Goal: Task Accomplishment & Management: Manage account settings

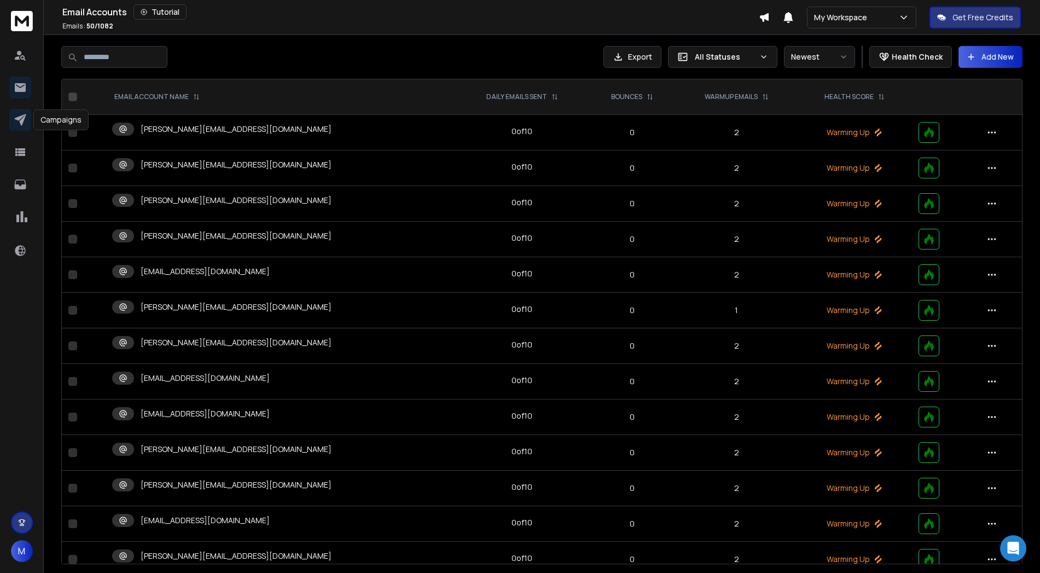
click at [21, 123] on icon at bounding box center [19, 119] width 11 height 11
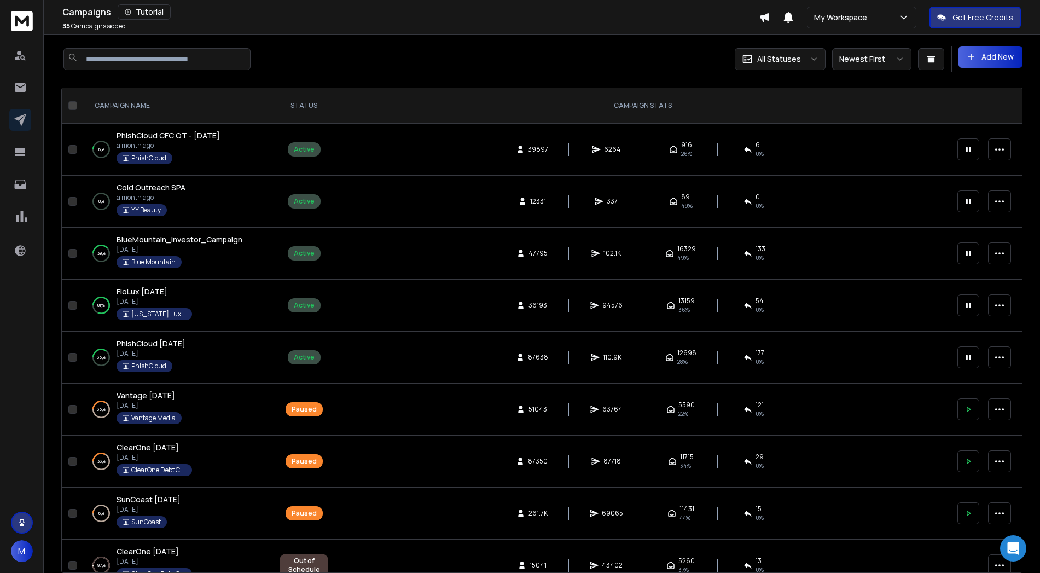
click at [145, 293] on span "FloLux [DATE]" at bounding box center [142, 291] width 51 height 10
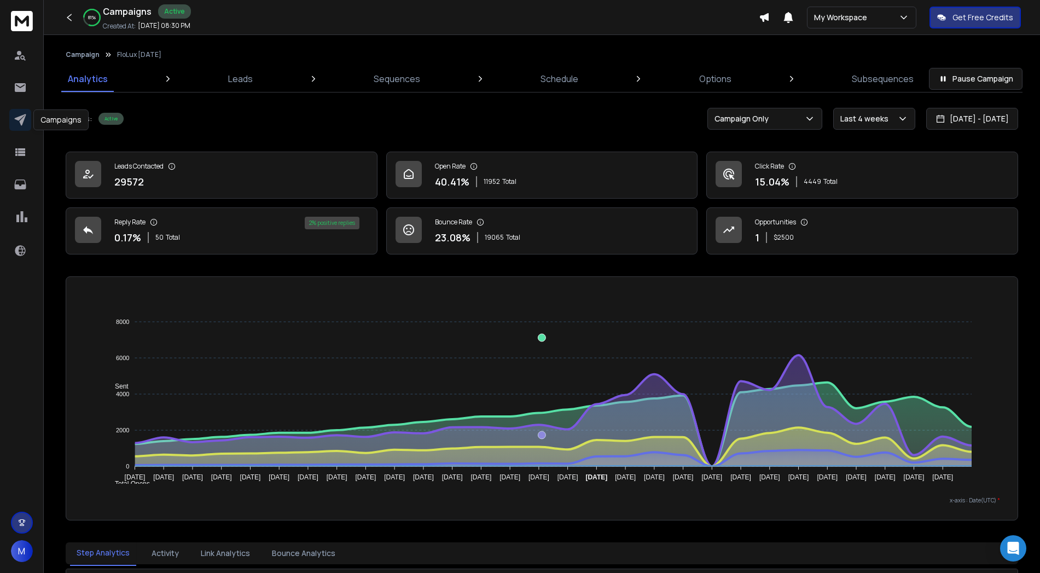
click at [14, 120] on icon at bounding box center [20, 119] width 13 height 13
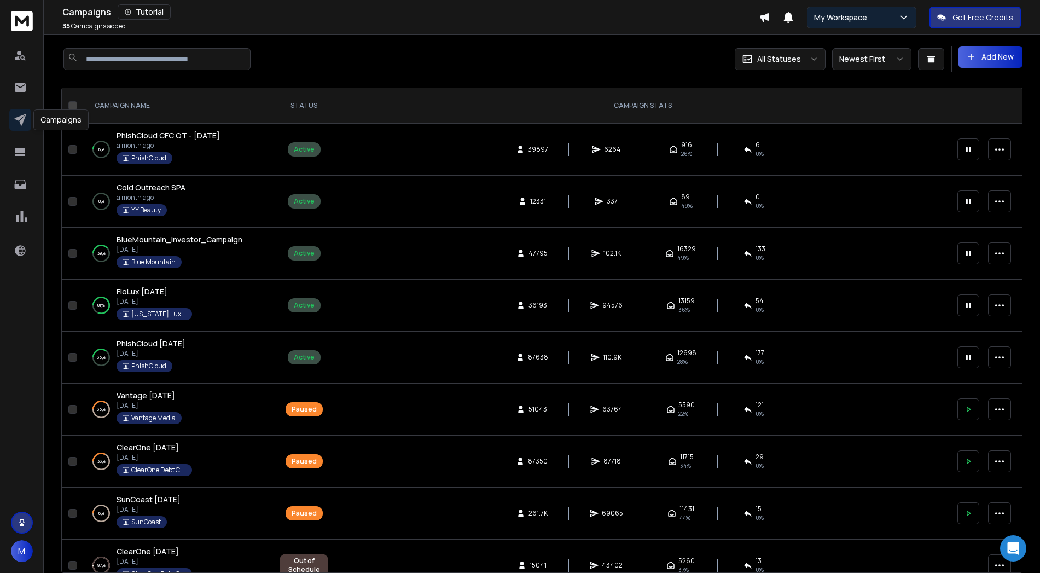
click at [909, 20] on icon "button" at bounding box center [903, 17] width 11 height 11
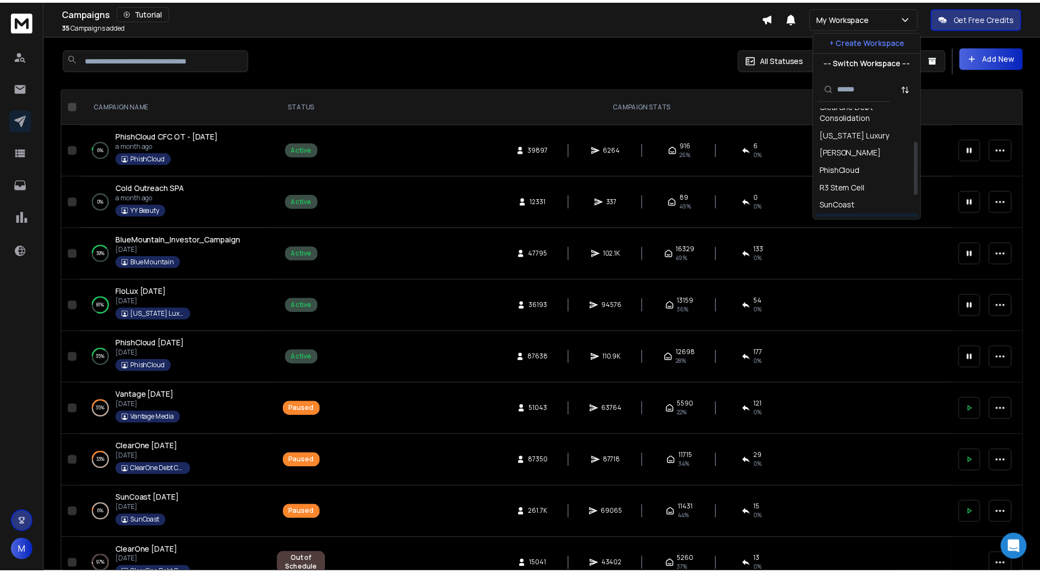
scroll to position [68, 0]
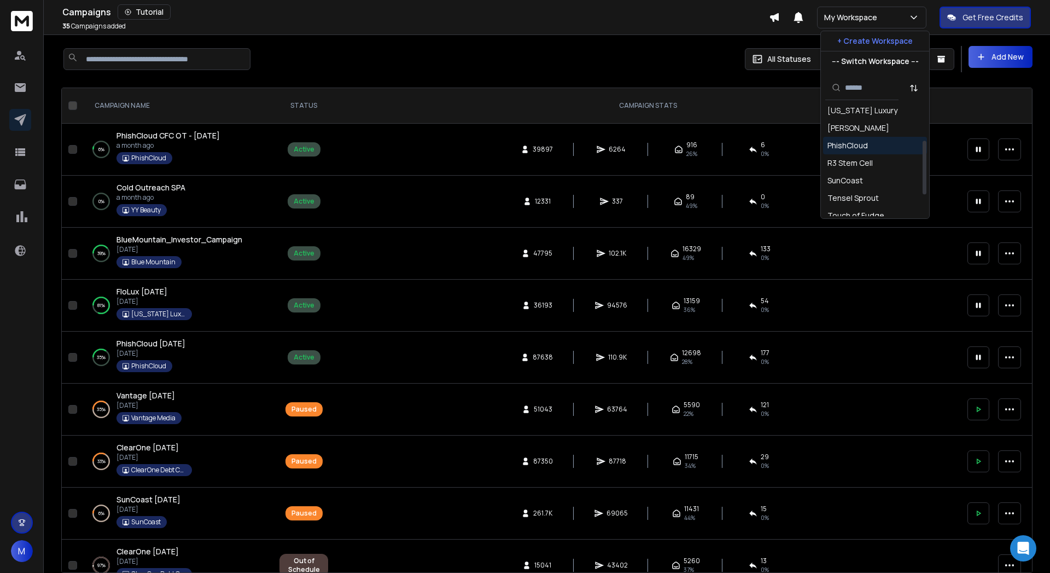
click at [854, 143] on div "PhishCloud" at bounding box center [848, 145] width 40 height 11
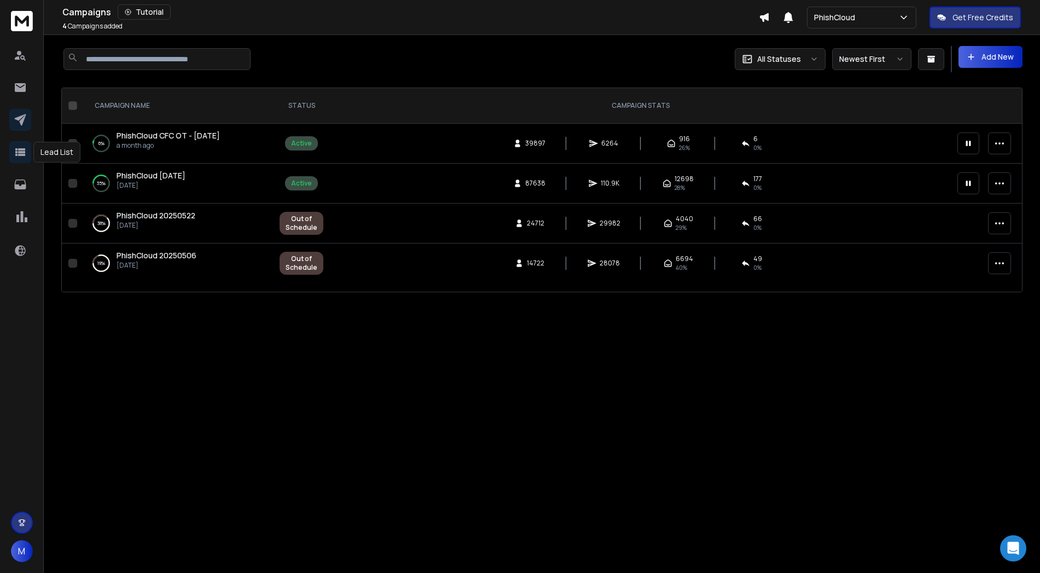
click at [19, 155] on icon at bounding box center [20, 152] width 10 height 8
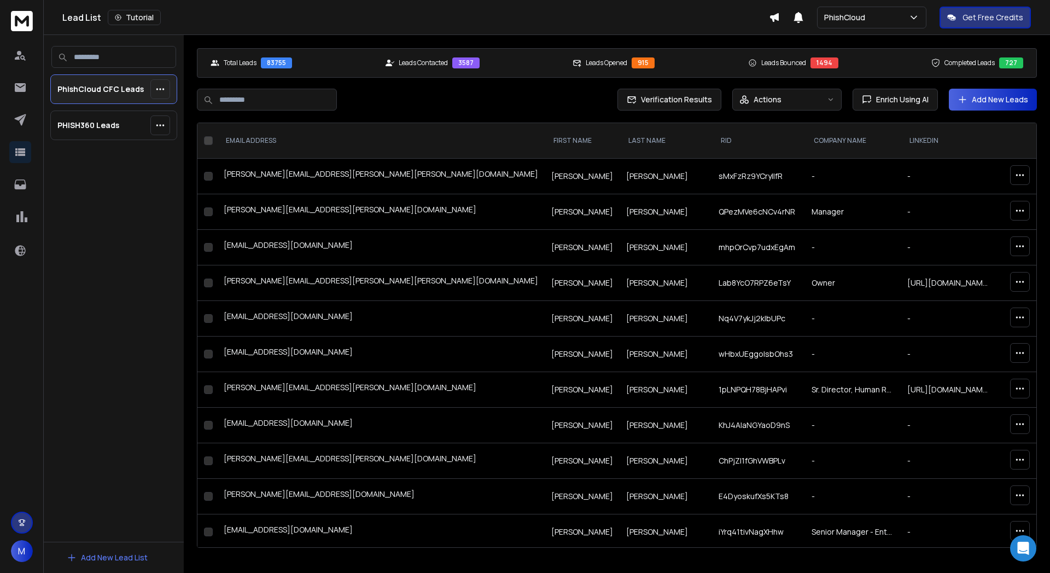
click at [989, 95] on link "Add New Leads" at bounding box center [993, 99] width 71 height 11
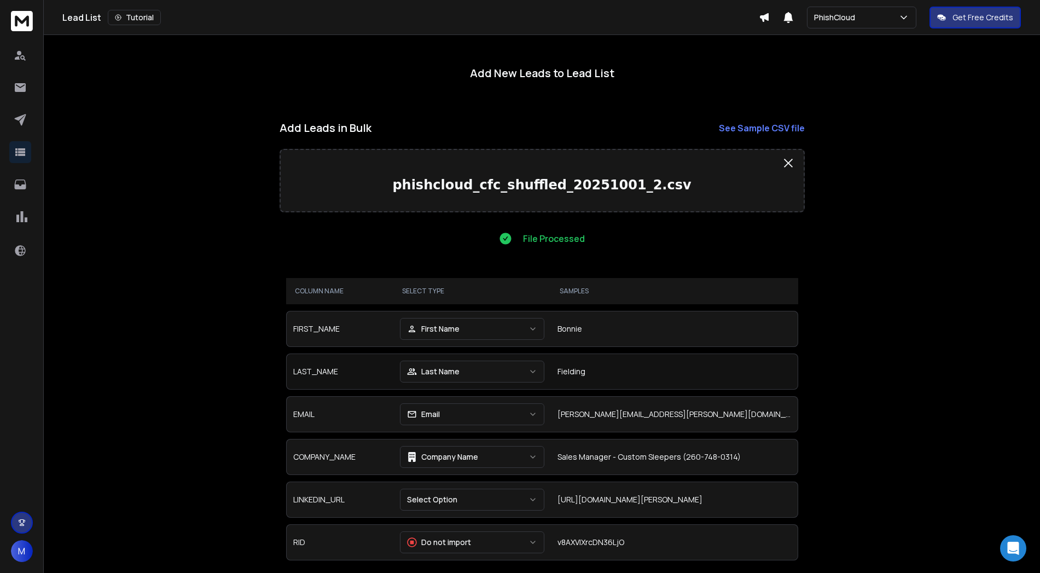
scroll to position [68, 0]
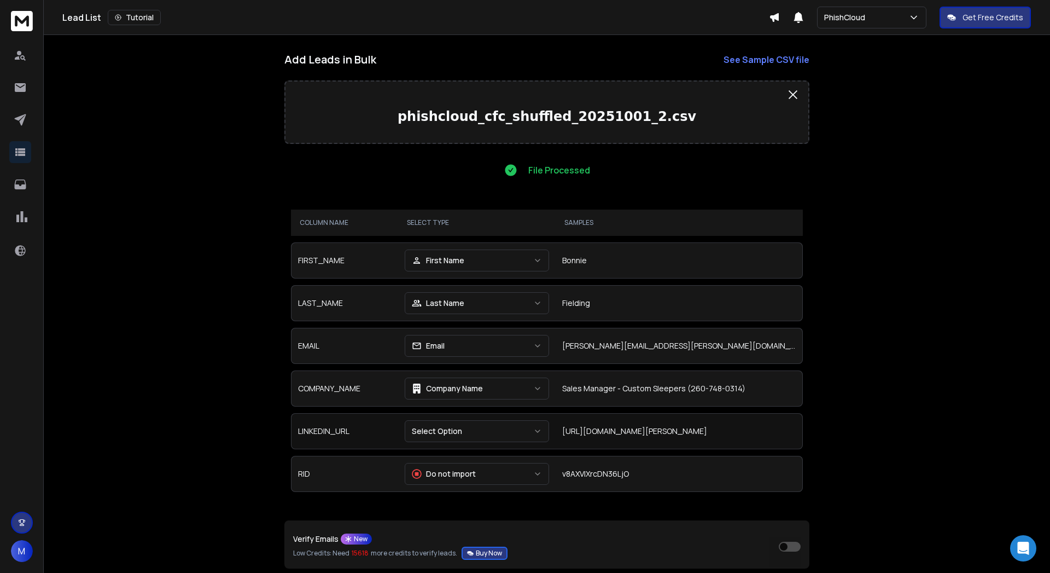
click at [533, 432] on icon "button" at bounding box center [537, 431] width 9 height 9
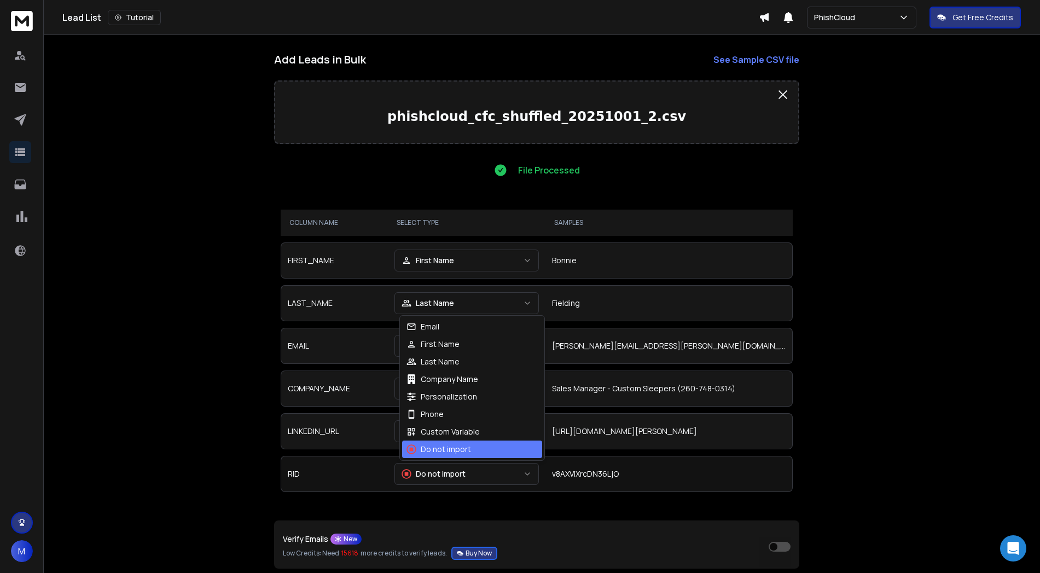
click at [531, 473] on icon "button" at bounding box center [527, 473] width 9 height 9
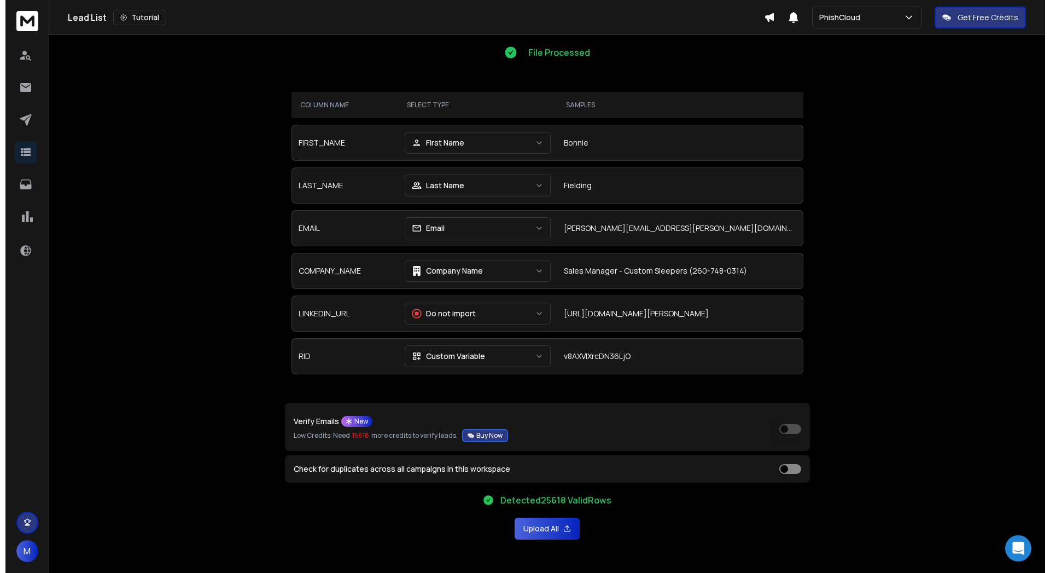
scroll to position [188, 0]
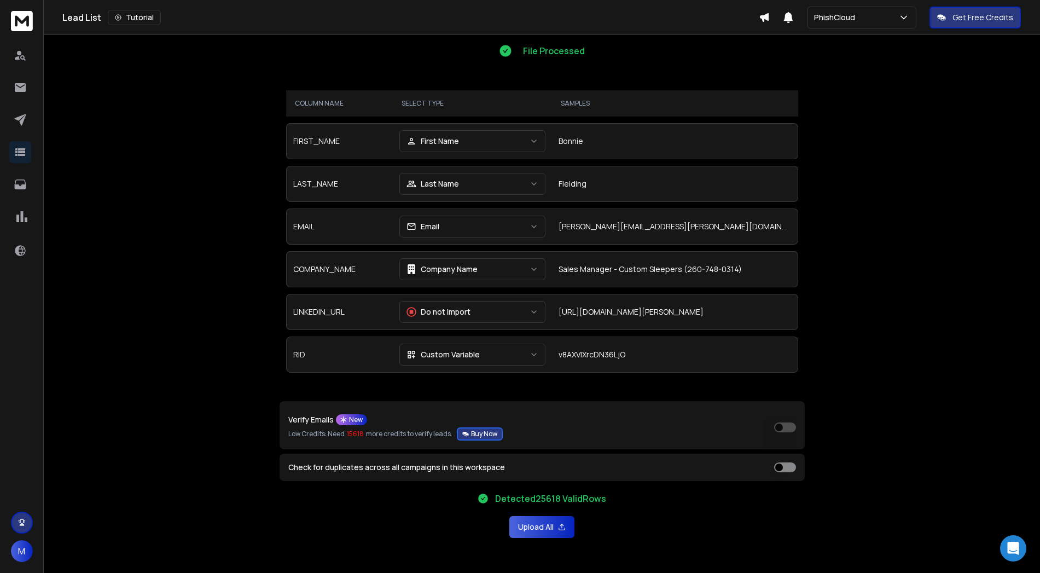
click at [779, 469] on button "Check for duplicates across all campaigns in this workspace" at bounding box center [785, 467] width 22 height 10
click at [538, 526] on button "Upload All" at bounding box center [541, 527] width 65 height 22
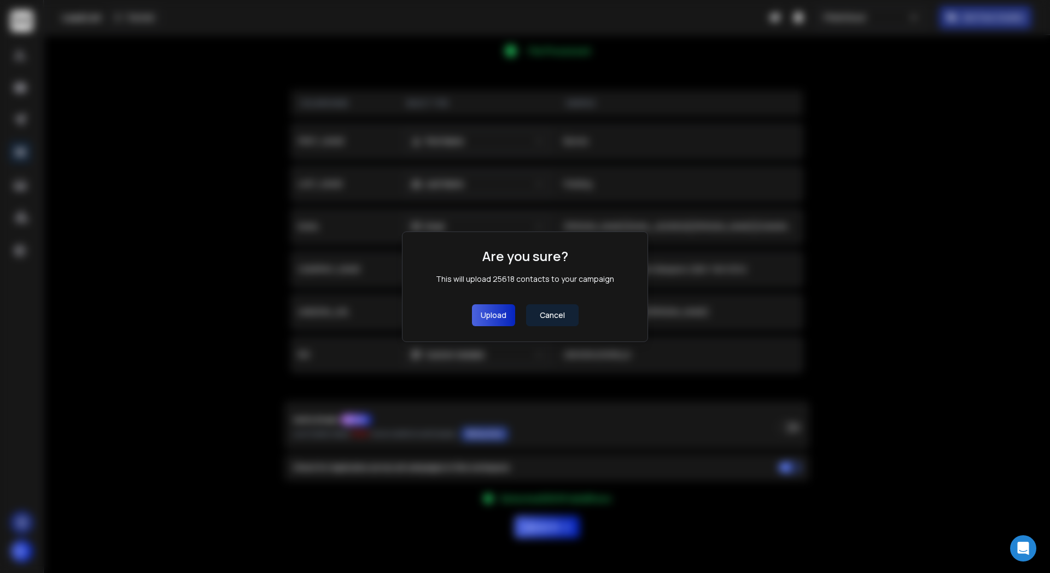
click at [506, 315] on button "Upload" at bounding box center [493, 315] width 43 height 22
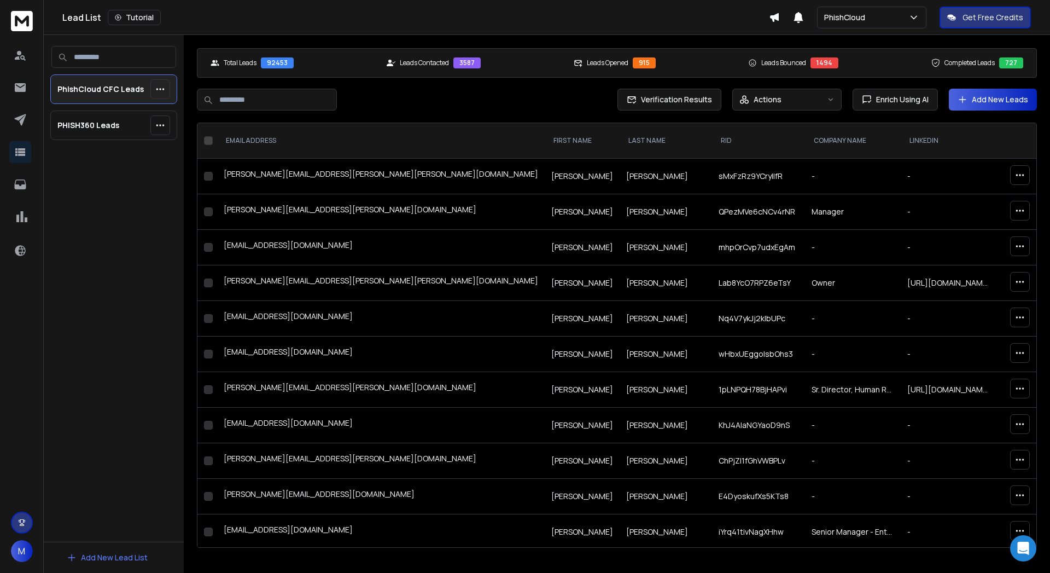
click at [993, 96] on link "Add New Leads" at bounding box center [993, 99] width 71 height 11
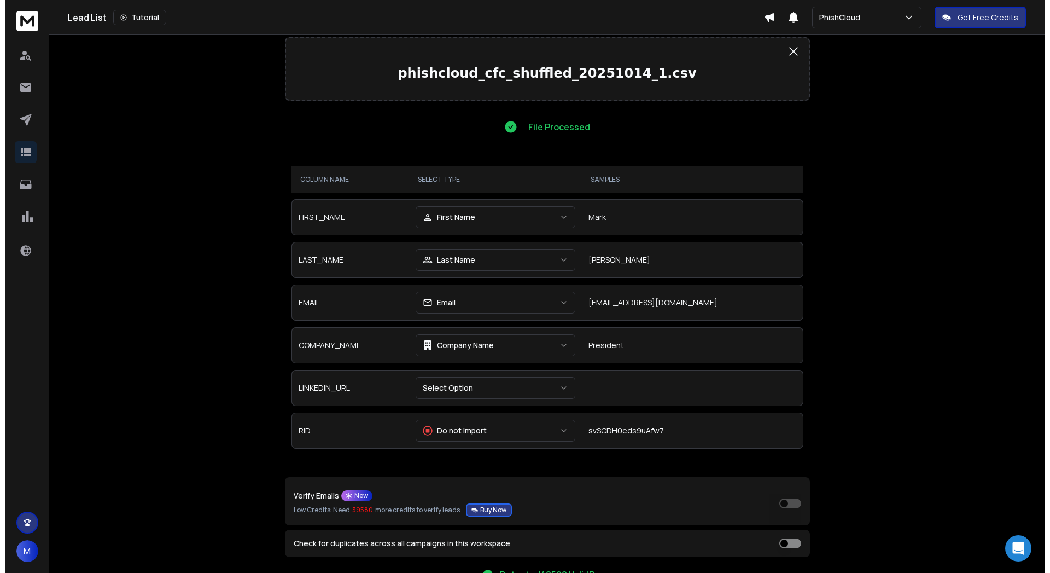
scroll to position [137, 0]
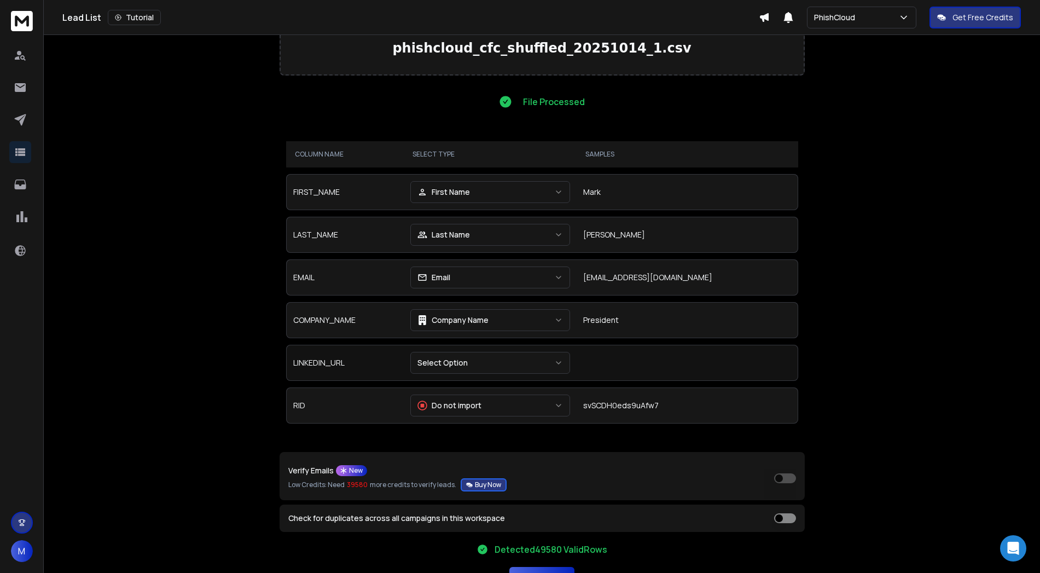
click at [563, 365] on icon "button" at bounding box center [558, 362] width 9 height 9
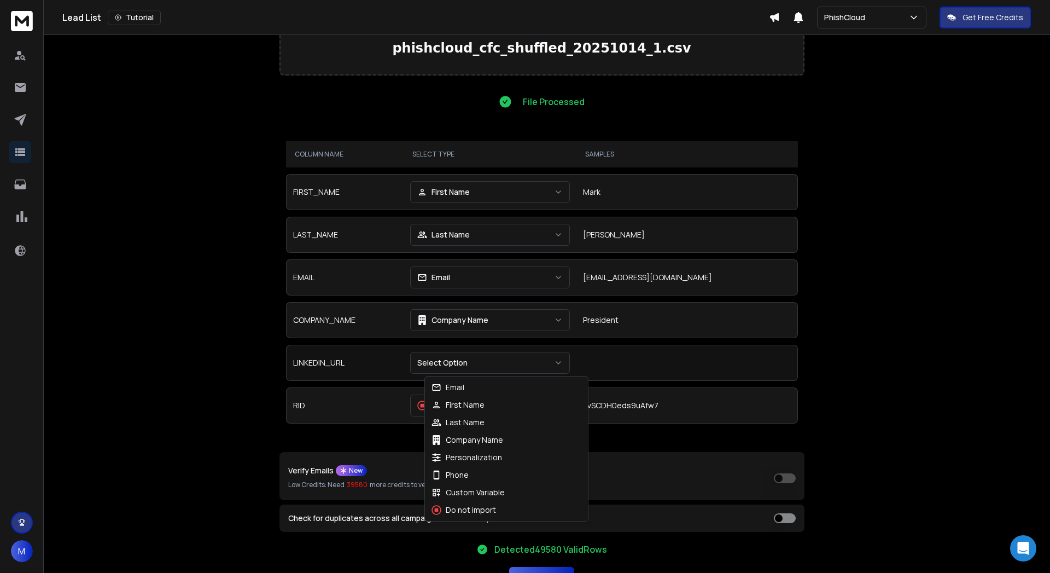
scroll to position [0, 2]
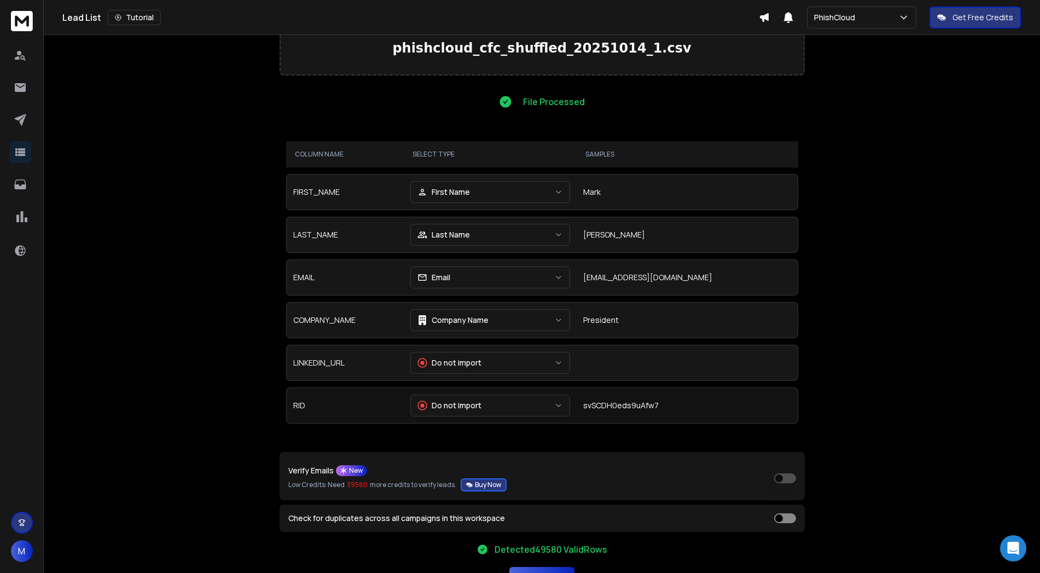
click at [563, 408] on icon "button" at bounding box center [558, 405] width 9 height 9
click at [782, 518] on button "Check for duplicates across all campaigns in this workspace" at bounding box center [785, 518] width 22 height 10
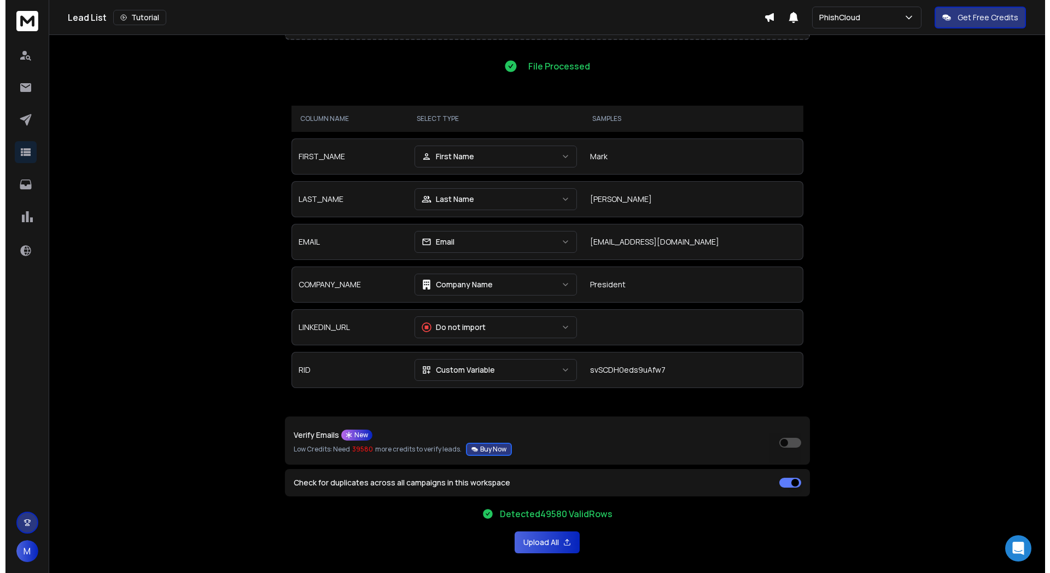
scroll to position [188, 0]
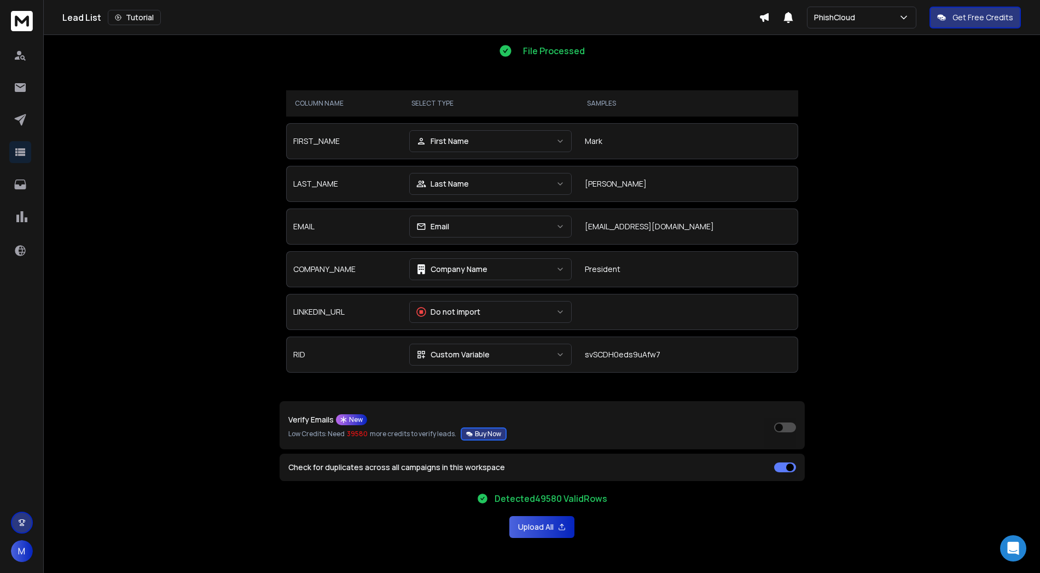
click at [538, 524] on button "Upload All" at bounding box center [541, 527] width 65 height 22
click at [176, 162] on div "Add New Leads to Lead List Add Leads in Bulk See Sample CSV file phishcloud_cfc…" at bounding box center [520, 192] width 1040 height 760
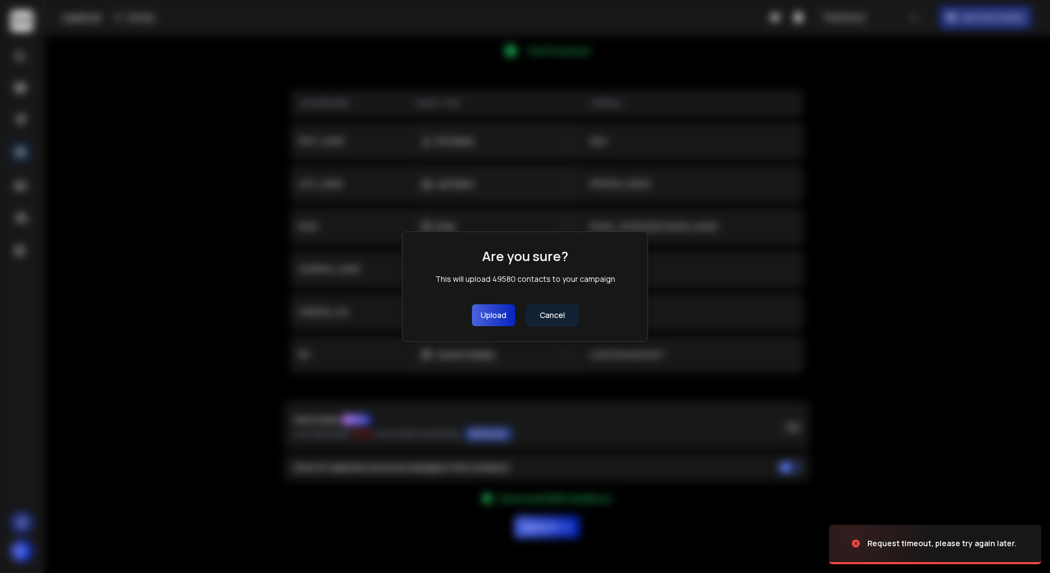
click at [509, 318] on button "Upload" at bounding box center [493, 315] width 43 height 22
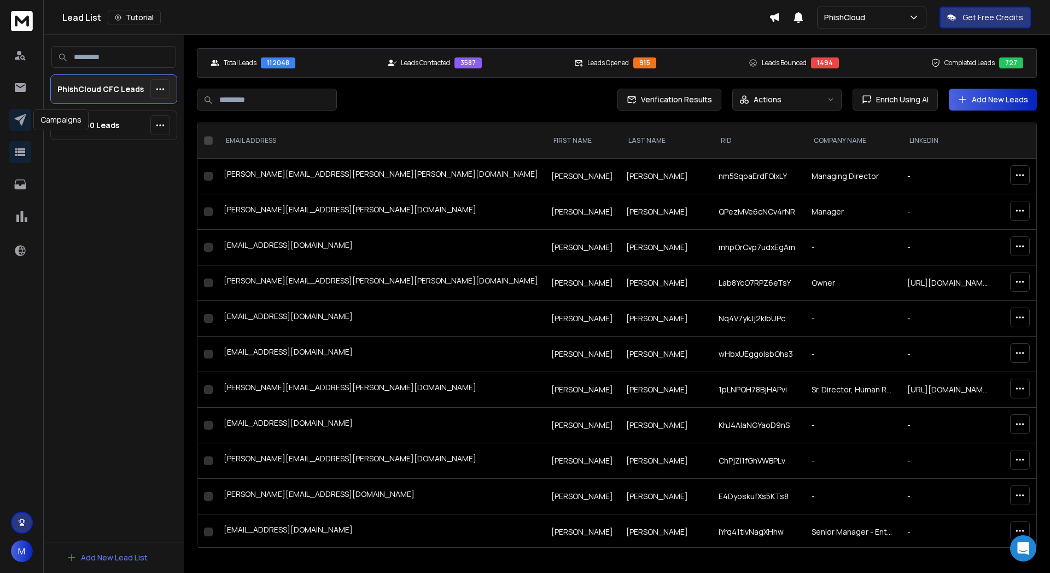
click at [15, 120] on icon at bounding box center [20, 119] width 13 height 13
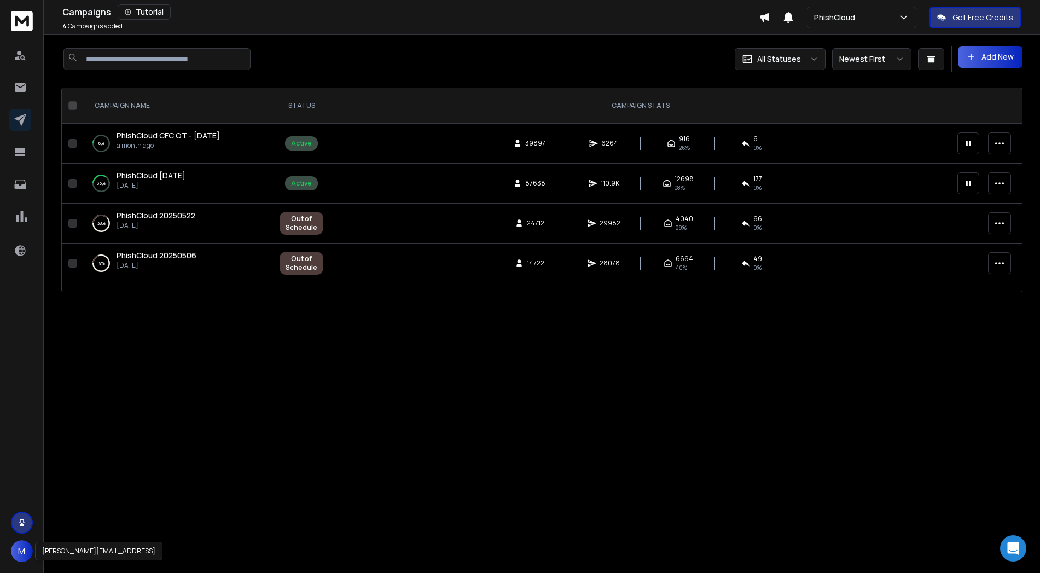
click at [25, 553] on span "M" at bounding box center [22, 551] width 22 height 22
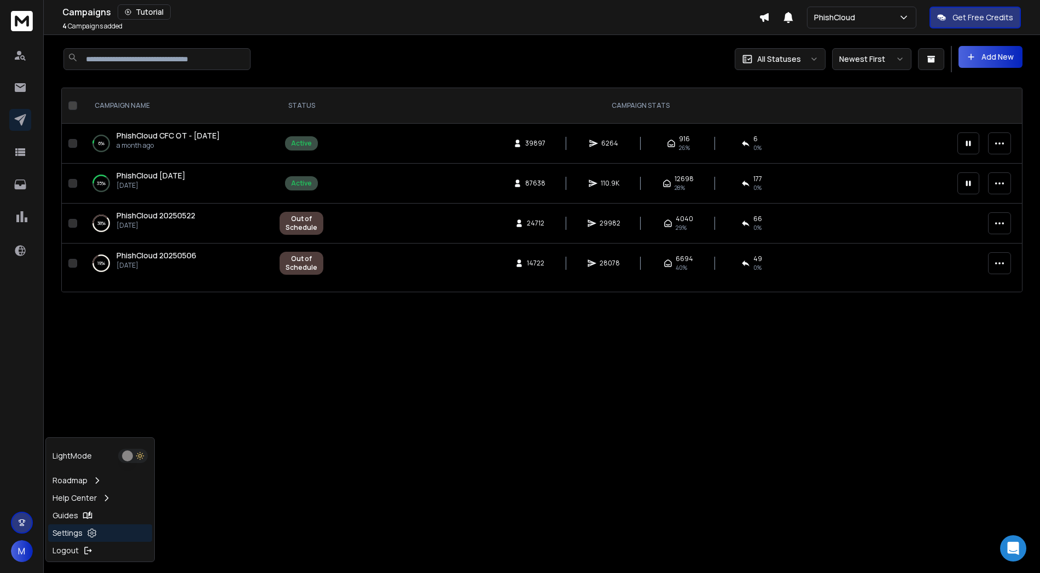
click at [79, 525] on div "Settings" at bounding box center [100, 533] width 104 height 18
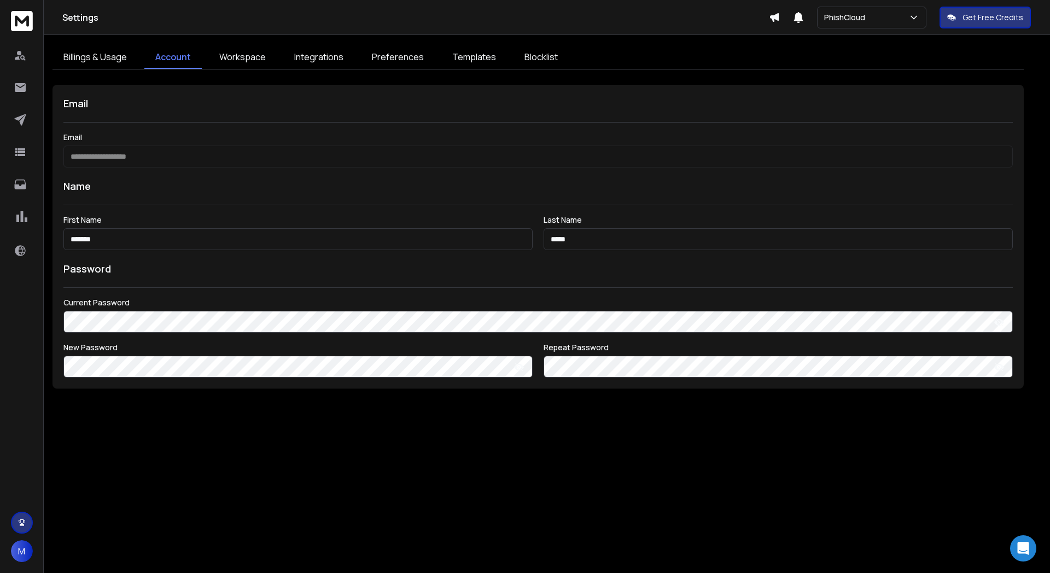
click at [106, 53] on link "Billings & Usage" at bounding box center [95, 57] width 85 height 23
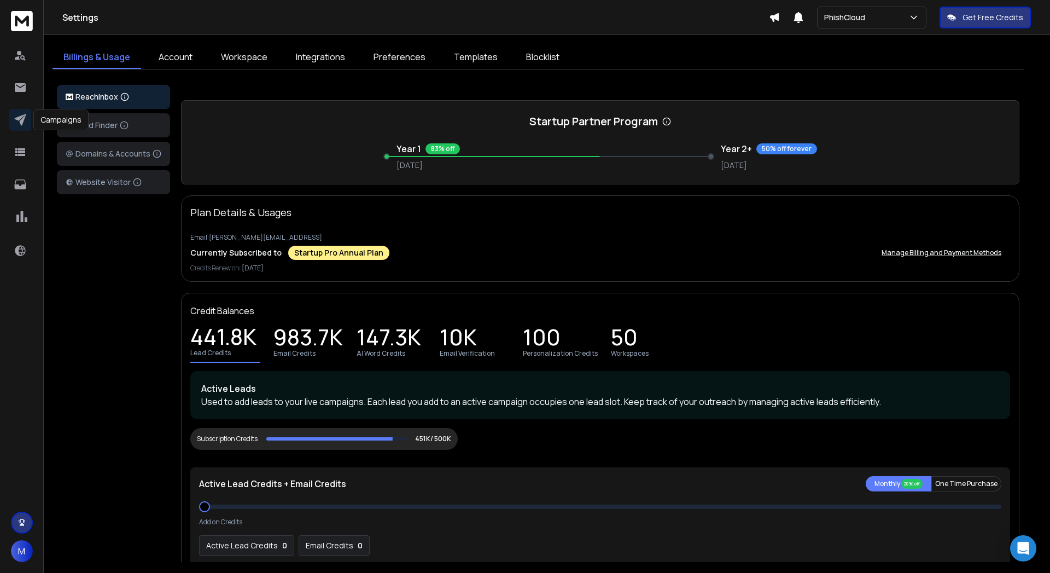
click at [15, 114] on icon at bounding box center [20, 119] width 13 height 13
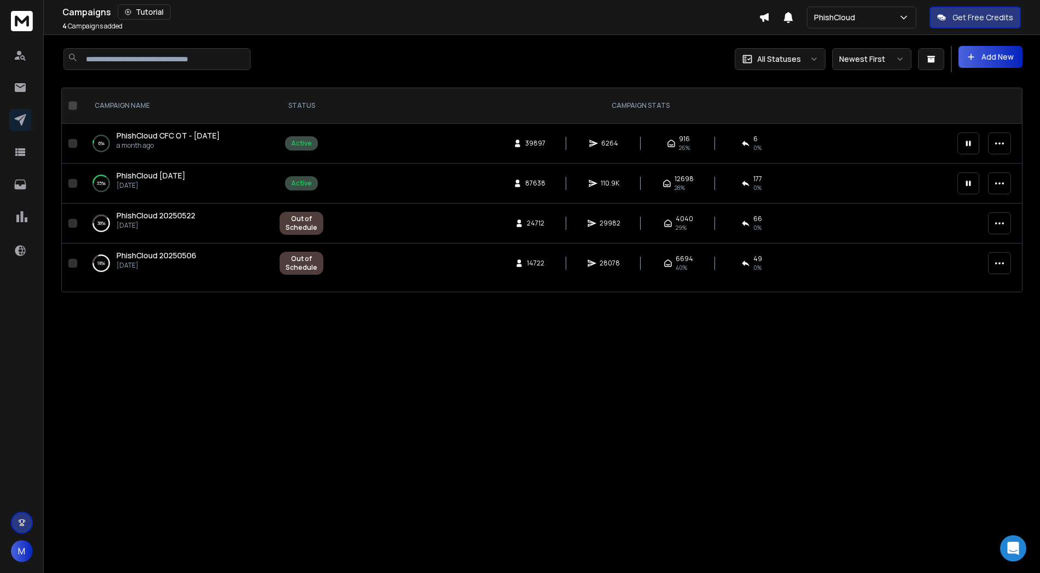
click at [217, 133] on span "PhishCloud CFC OT - September 2025" at bounding box center [168, 135] width 103 height 10
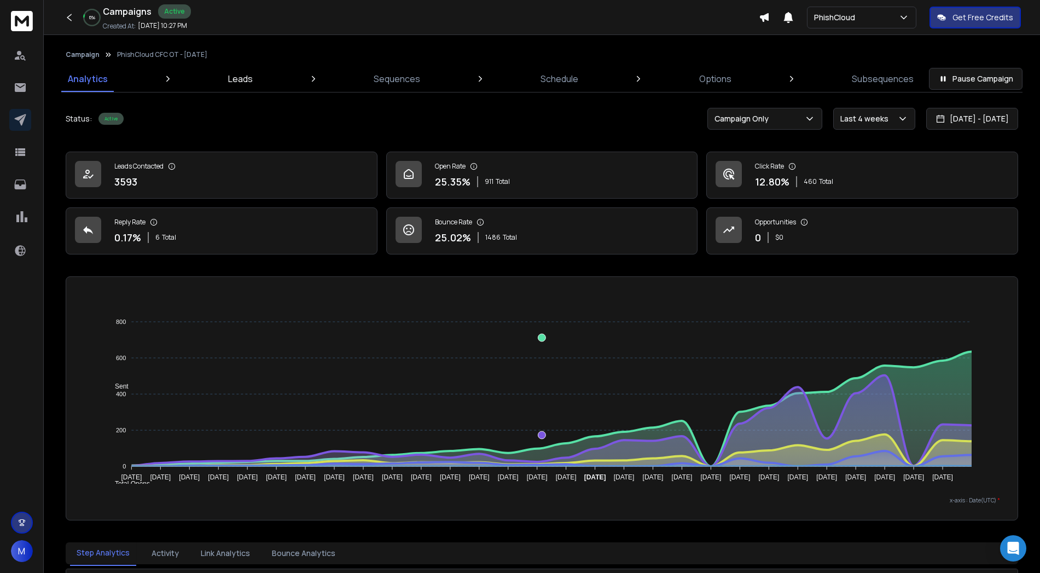
click at [251, 80] on p "Leads" at bounding box center [240, 78] width 25 height 13
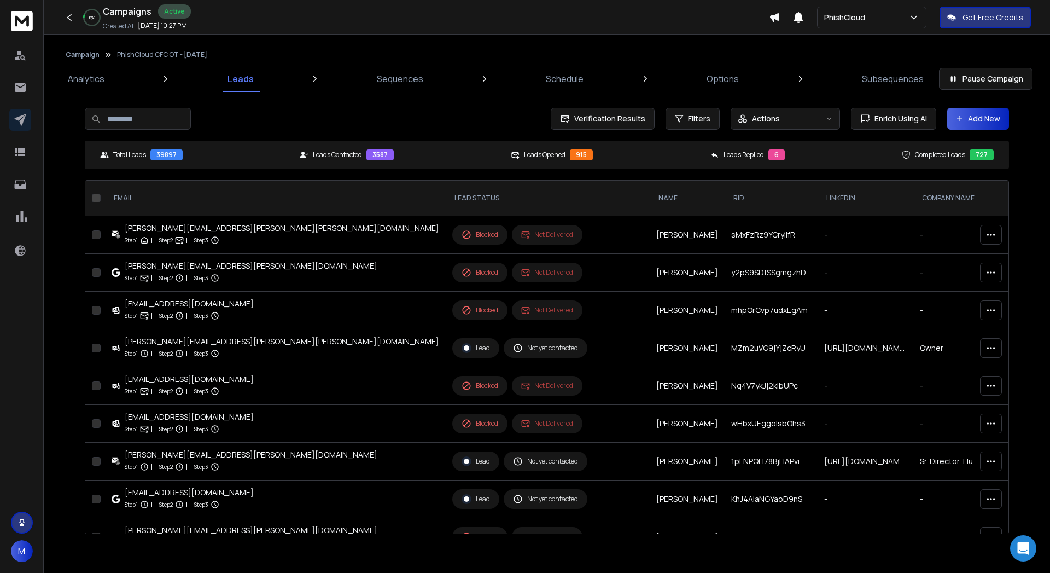
click at [984, 120] on button "Add New" at bounding box center [978, 119] width 62 height 22
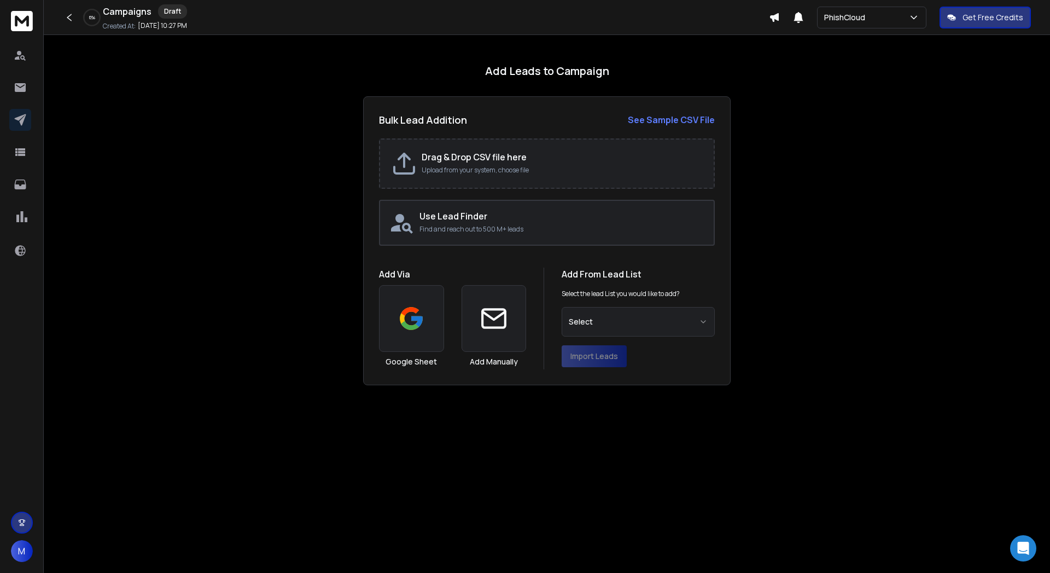
click at [701, 321] on icon "button" at bounding box center [703, 322] width 4 height 2
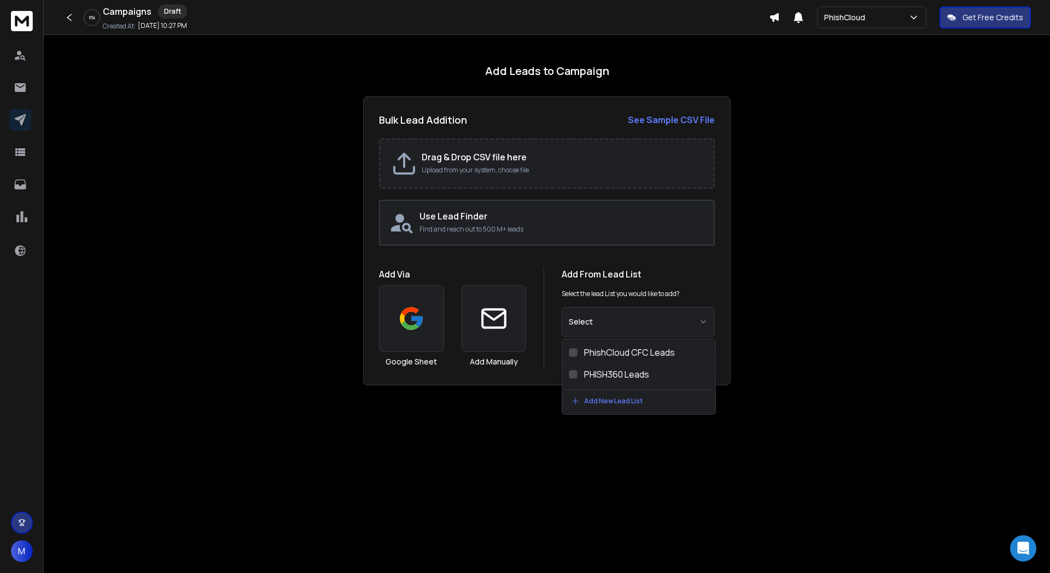
click at [574, 353] on button "button" at bounding box center [573, 352] width 9 height 9
click at [804, 354] on div "Add Leads to Campaign Bulk Lead Addition See Sample CSV File Drag & Drop CSV fi…" at bounding box center [547, 224] width 560 height 322
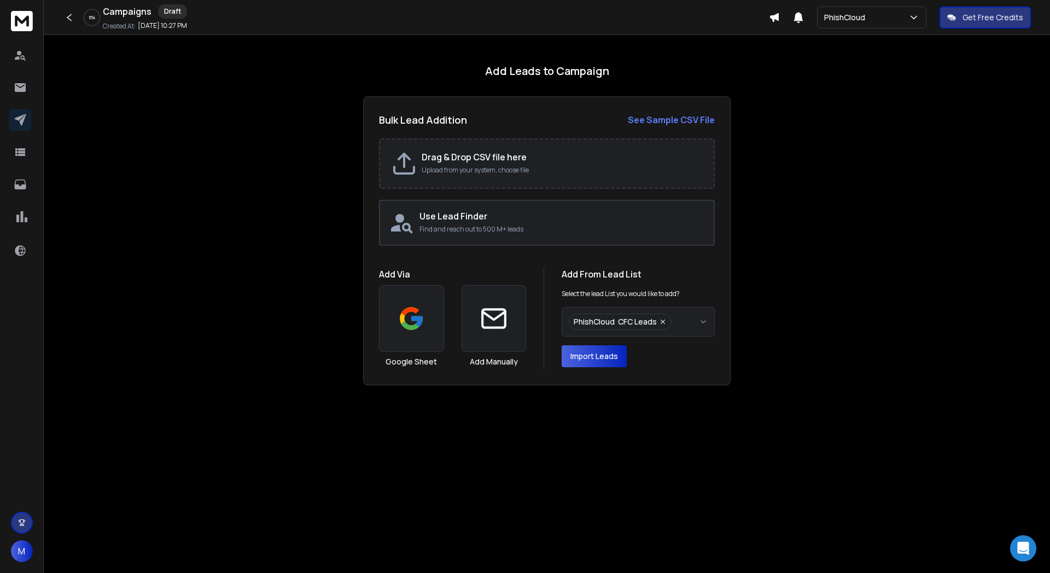
click at [594, 358] on button "Import Leads" at bounding box center [594, 356] width 65 height 22
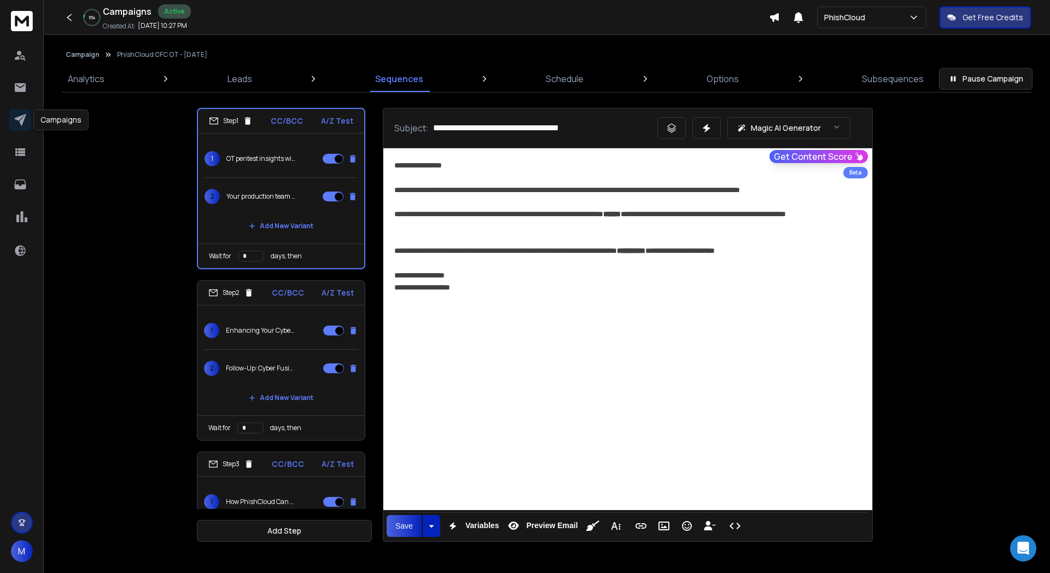
click at [21, 123] on icon at bounding box center [19, 119] width 11 height 11
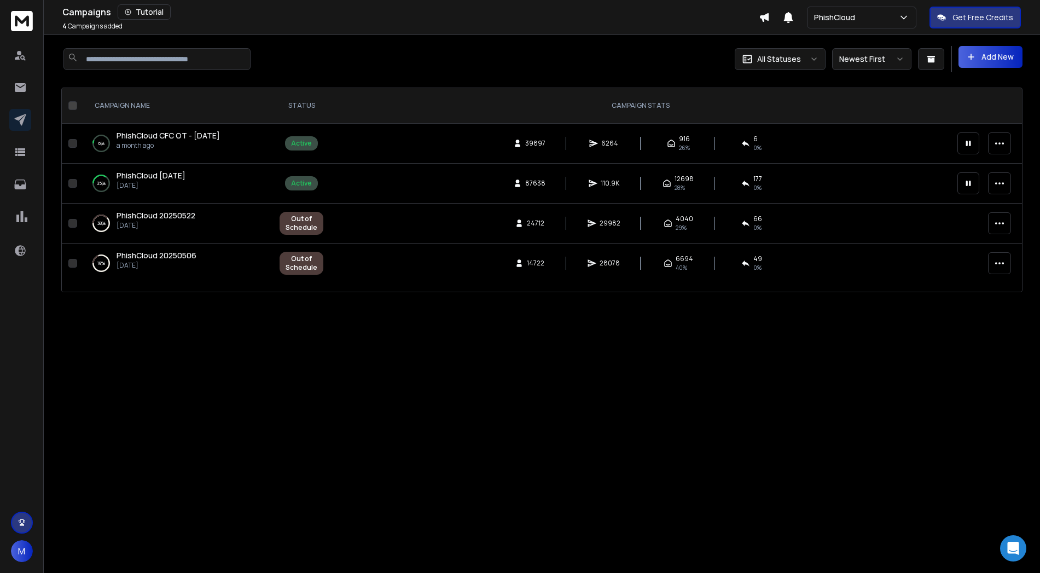
click at [165, 173] on span "PhishCloud July 2025" at bounding box center [151, 175] width 69 height 10
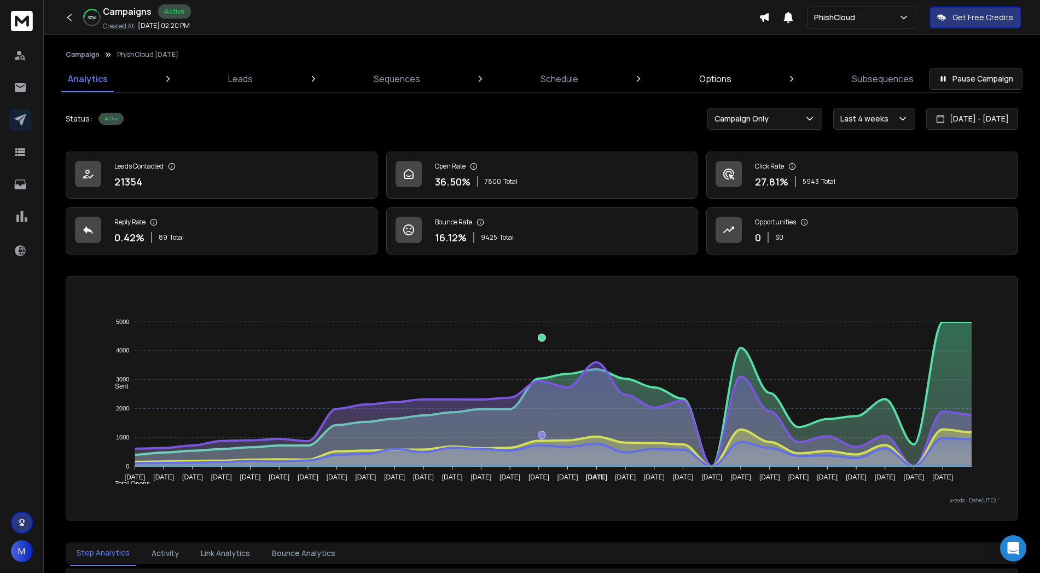
click at [716, 75] on p "Options" at bounding box center [715, 78] width 32 height 13
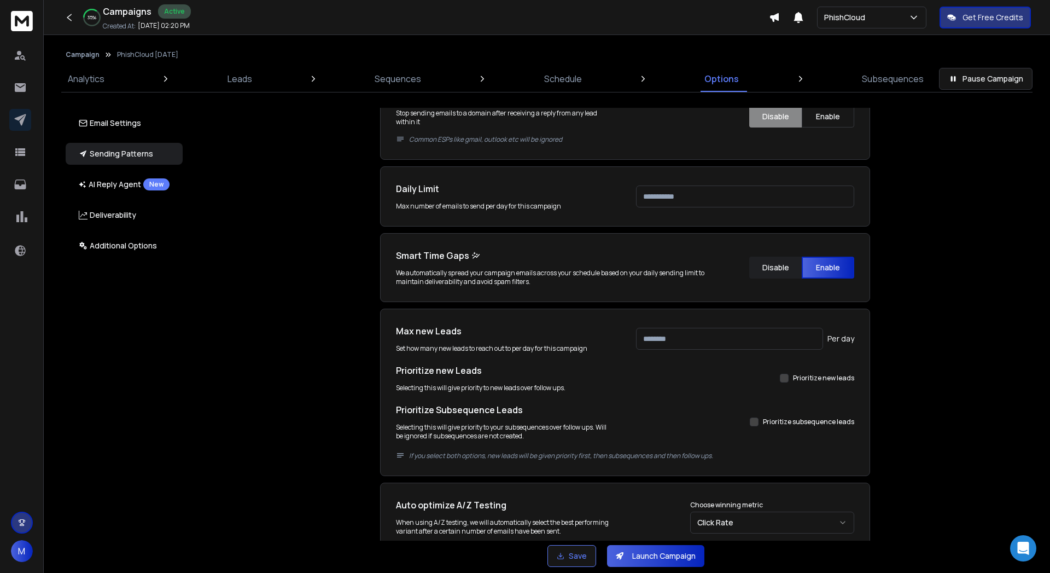
scroll to position [445, 0]
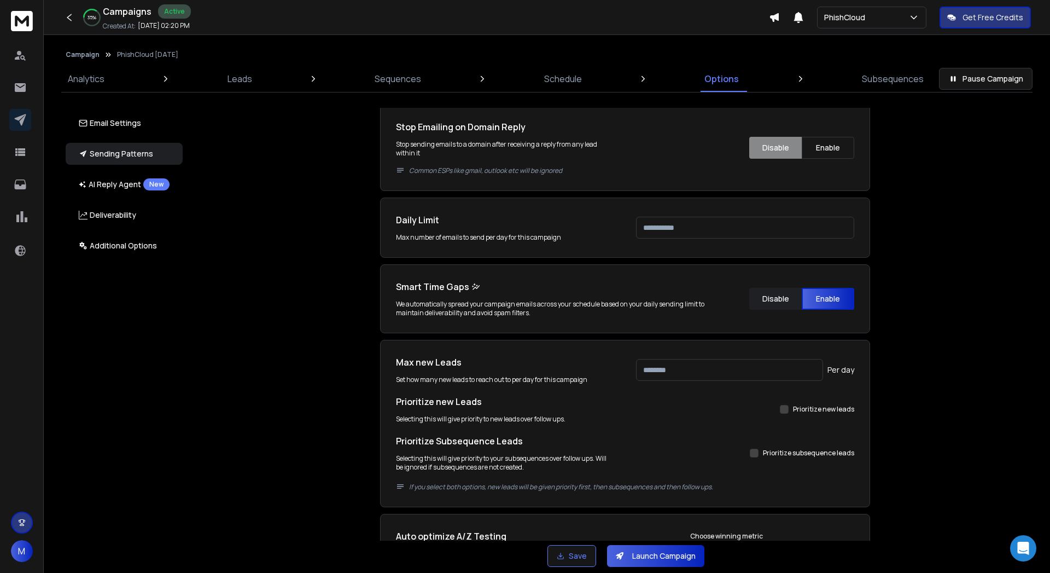
drag, startPoint x: 659, startPoint y: 225, endPoint x: 591, endPoint y: 225, distance: 68.4
click at [591, 225] on div "Daily Limit Max number of emails to send per day for this campaign ****" at bounding box center [625, 227] width 458 height 28
type input "*****"
click at [575, 557] on button "Save" at bounding box center [572, 556] width 49 height 22
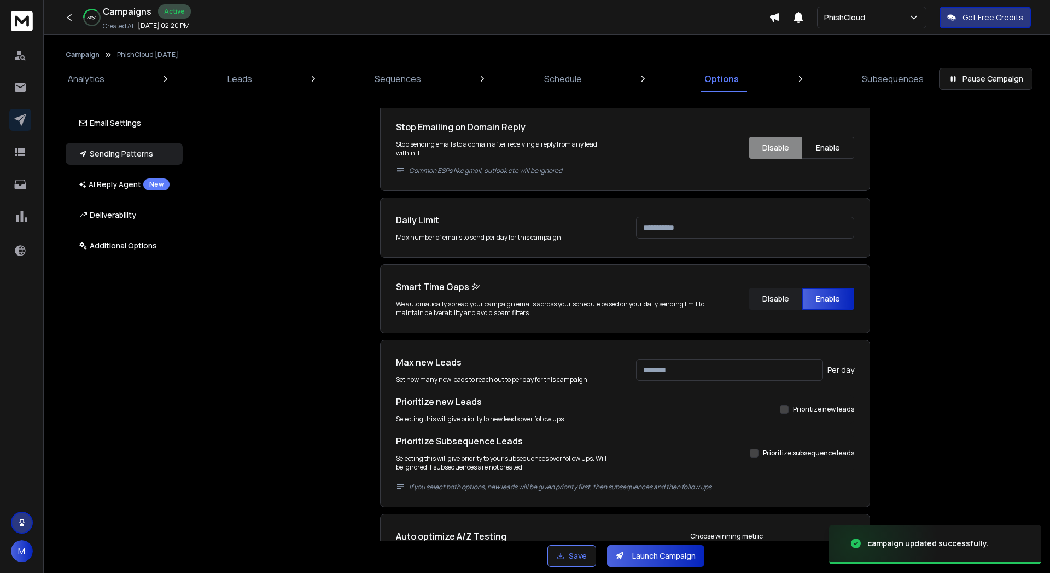
drag, startPoint x: 665, startPoint y: 370, endPoint x: 626, endPoint y: 374, distance: 38.5
click at [636, 373] on input "******" at bounding box center [729, 370] width 187 height 22
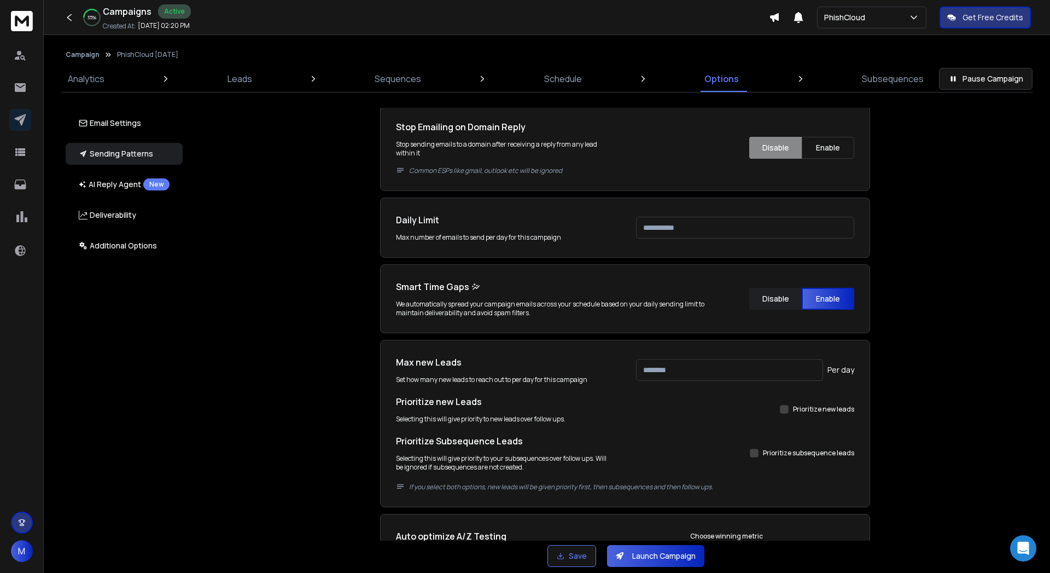
click at [667, 369] on input "******" at bounding box center [729, 370] width 187 height 22
click at [106, 78] on link "Analytics" at bounding box center [86, 79] width 50 height 26
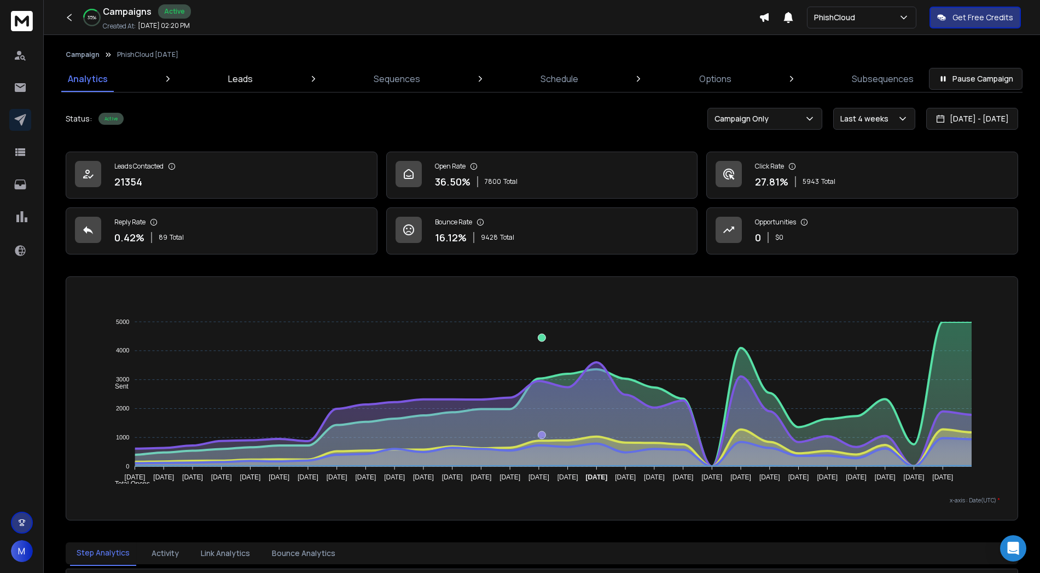
click at [247, 83] on p "Leads" at bounding box center [240, 78] width 25 height 13
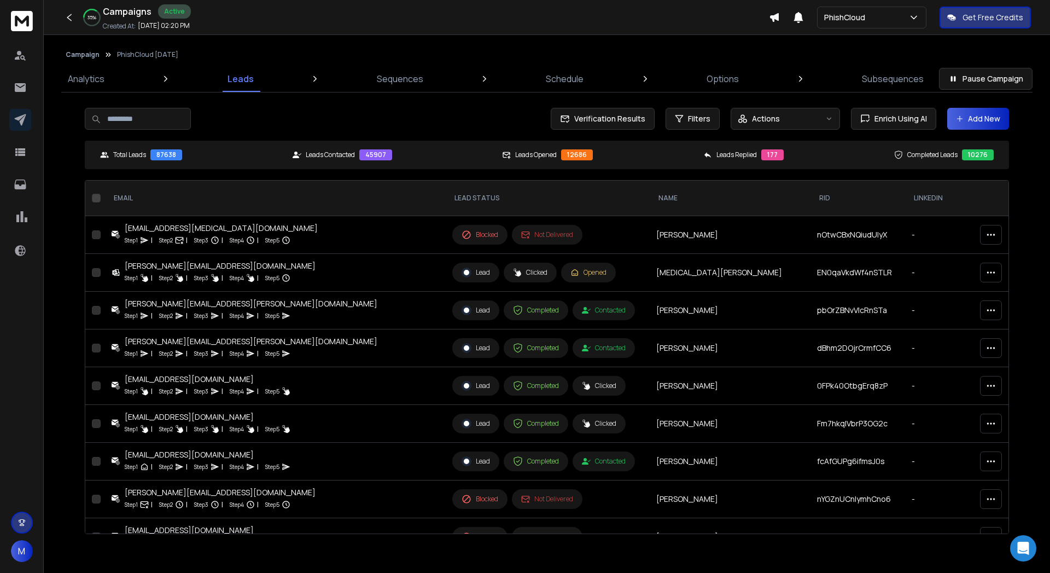
click at [977, 118] on button "Add New" at bounding box center [978, 119] width 62 height 22
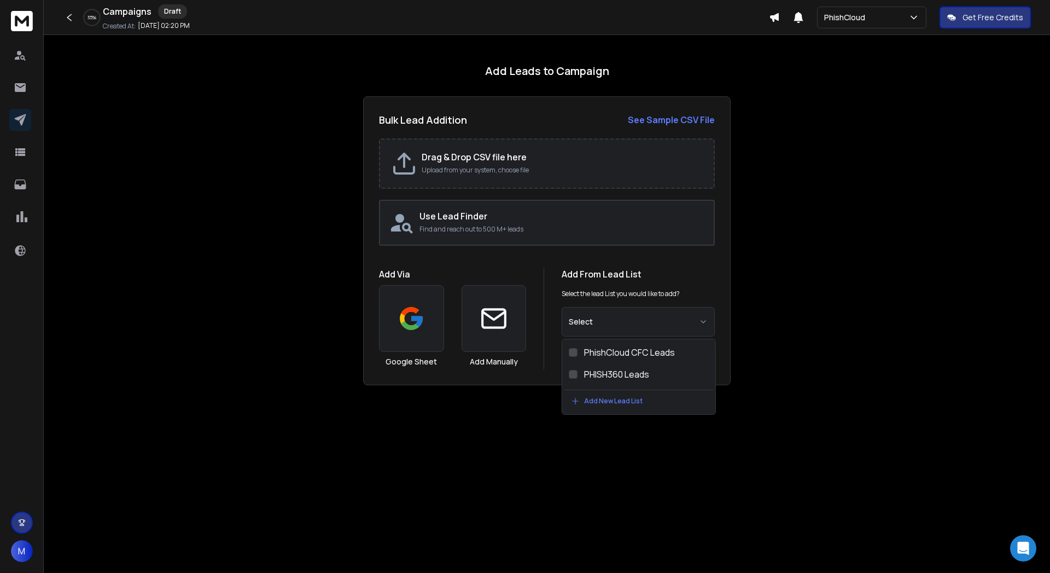
click at [699, 319] on icon "button" at bounding box center [703, 321] width 9 height 9
click at [571, 374] on button "button" at bounding box center [573, 374] width 9 height 9
click at [786, 394] on div "ReferralStack Unlock AI-powered affiliate growth Lifetime Deals available! Clai…" at bounding box center [525, 286] width 1050 height 573
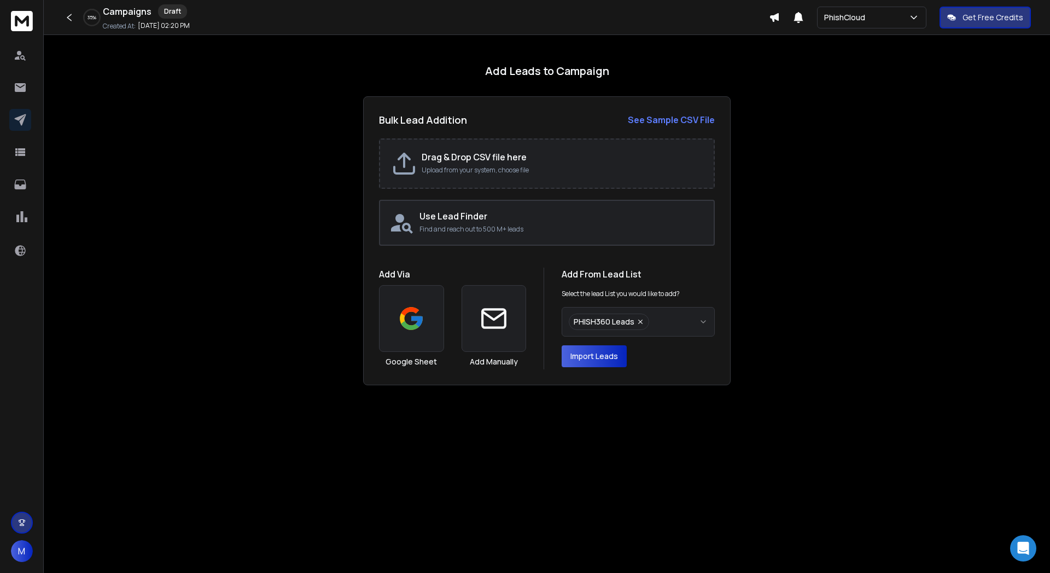
click at [596, 354] on button "Import Leads" at bounding box center [594, 356] width 65 height 22
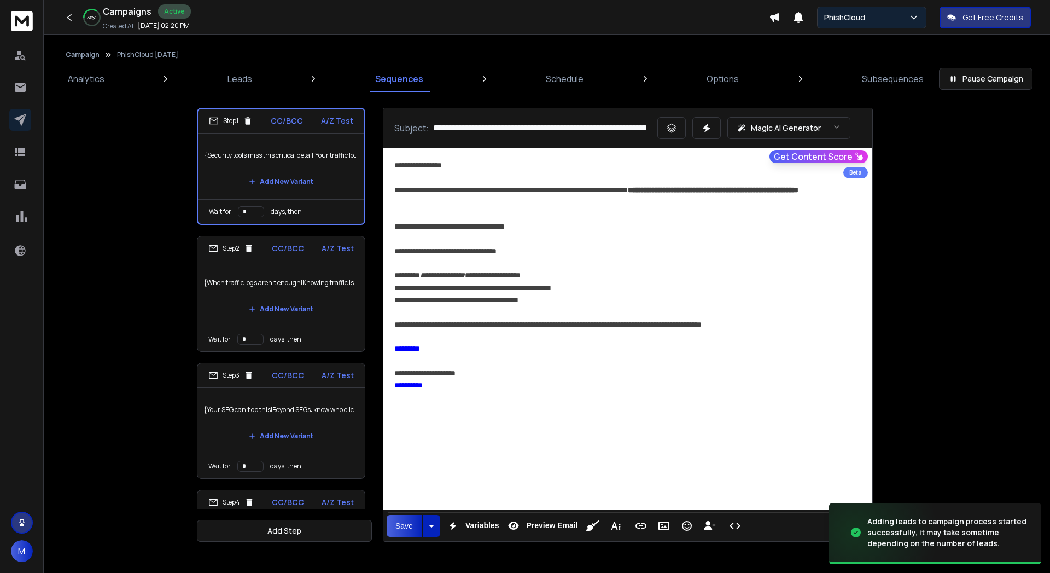
click at [919, 19] on icon "button" at bounding box center [914, 17] width 11 height 11
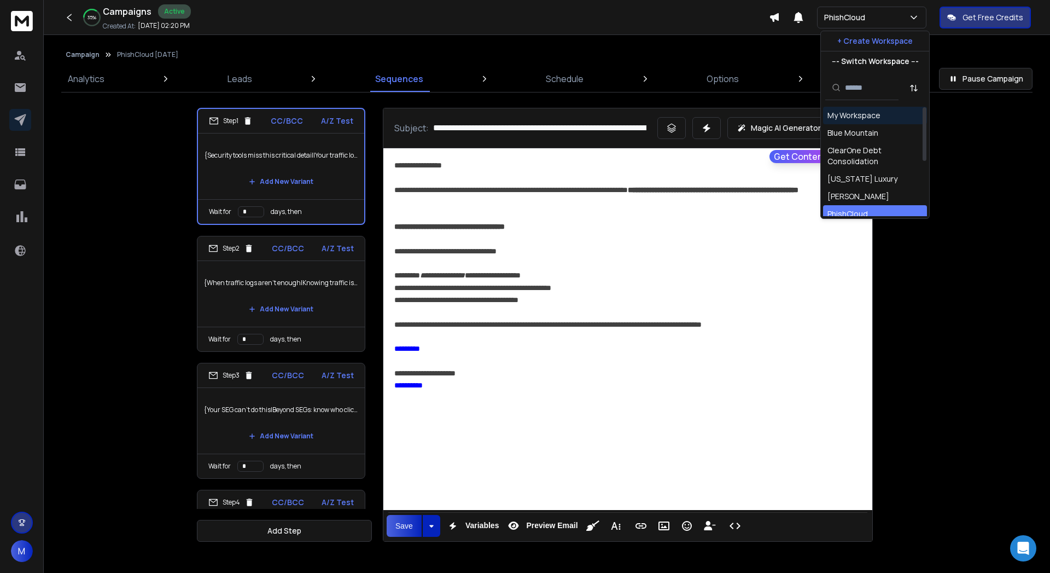
click at [870, 119] on div "My Workspace" at bounding box center [854, 115] width 53 height 11
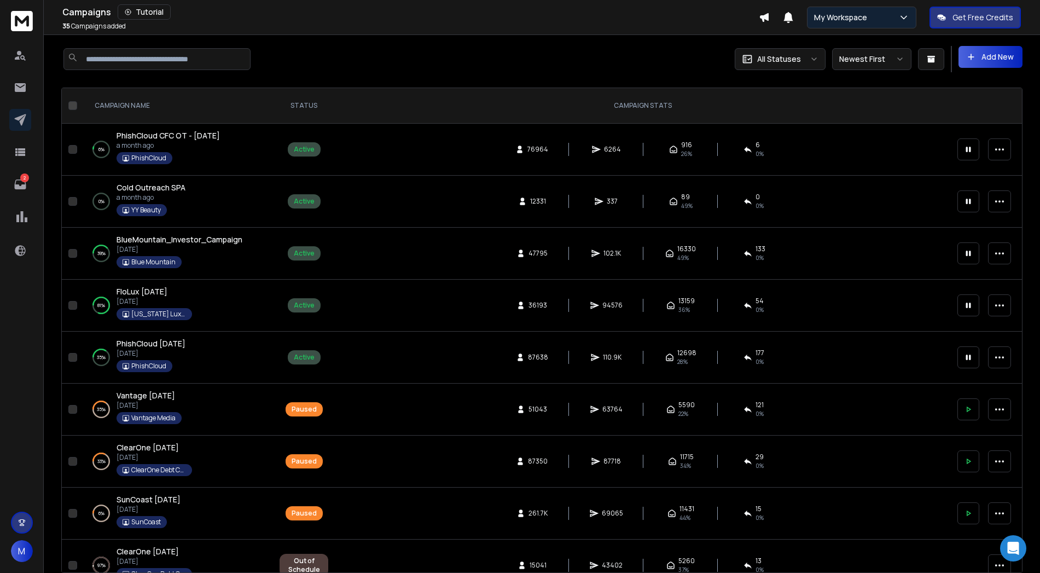
click at [863, 16] on p "My Workspace" at bounding box center [842, 17] width 57 height 11
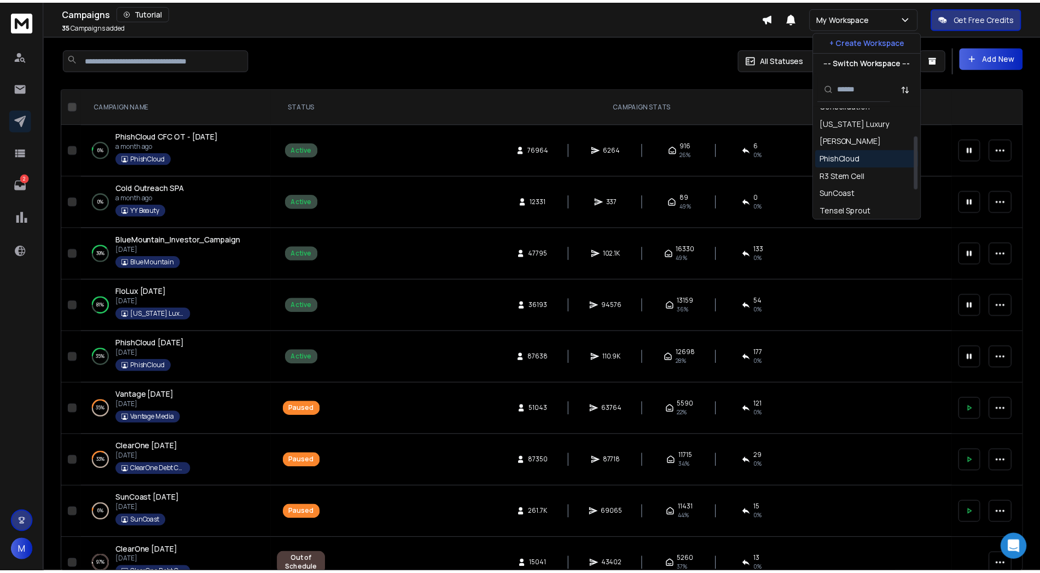
scroll to position [112, 0]
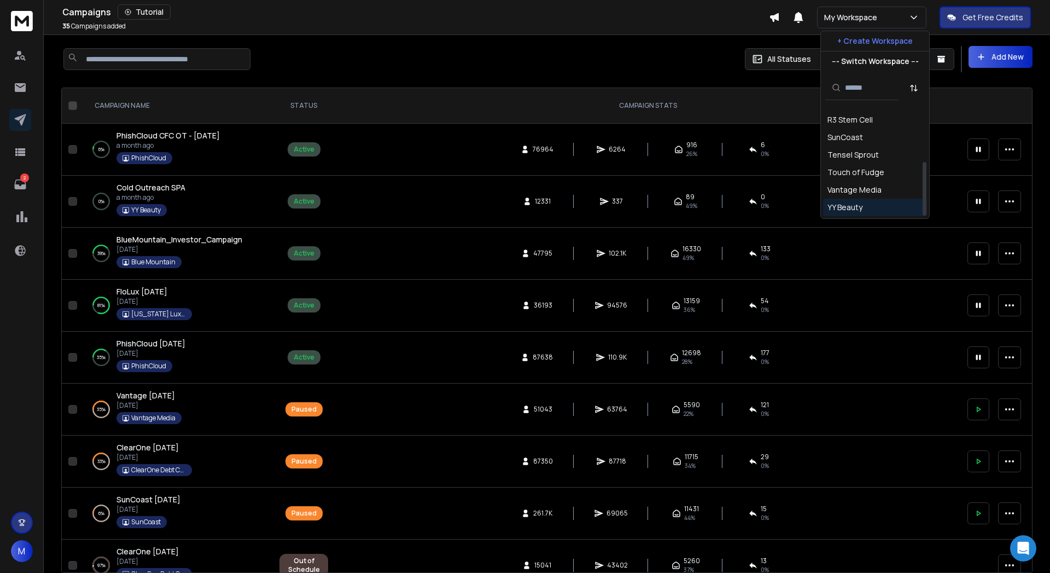
click at [850, 205] on div "YY Beauty" at bounding box center [845, 207] width 35 height 11
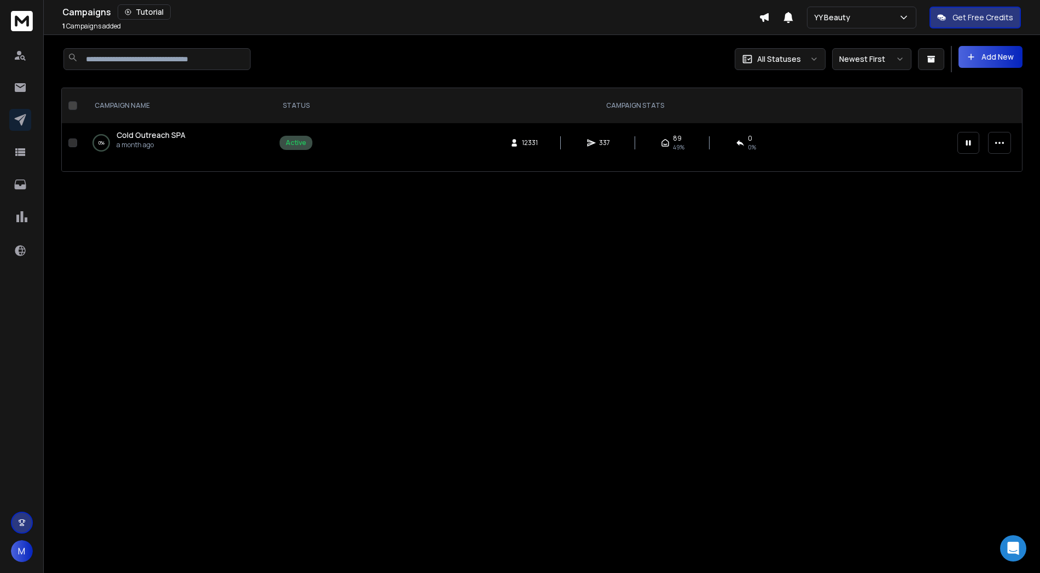
click at [168, 136] on span "Cold Outreach SPA" at bounding box center [151, 135] width 69 height 10
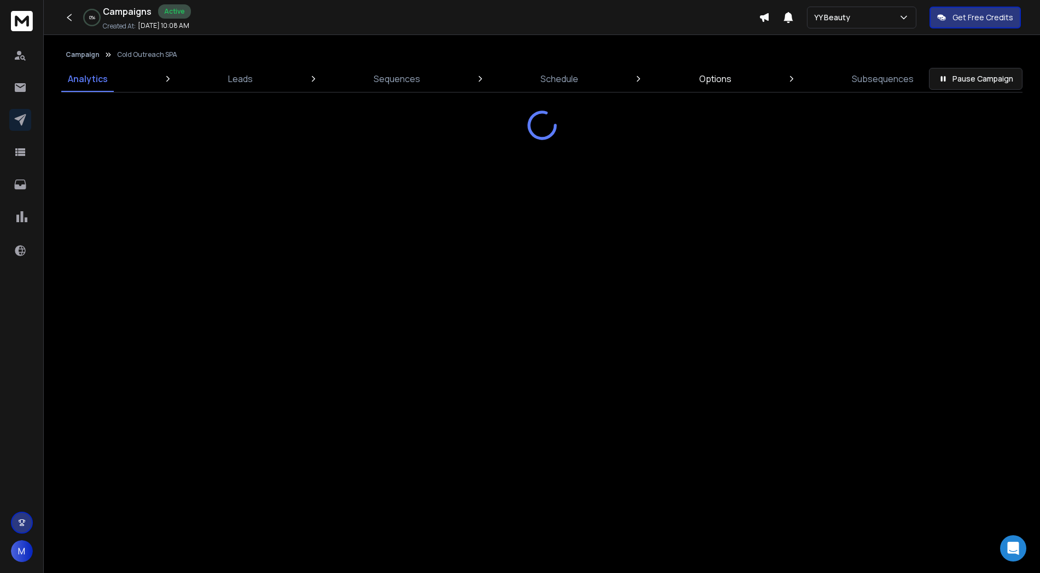
click at [776, 59] on div "Campaign Cold Outreach SPA" at bounding box center [541, 55] width 961 height 18
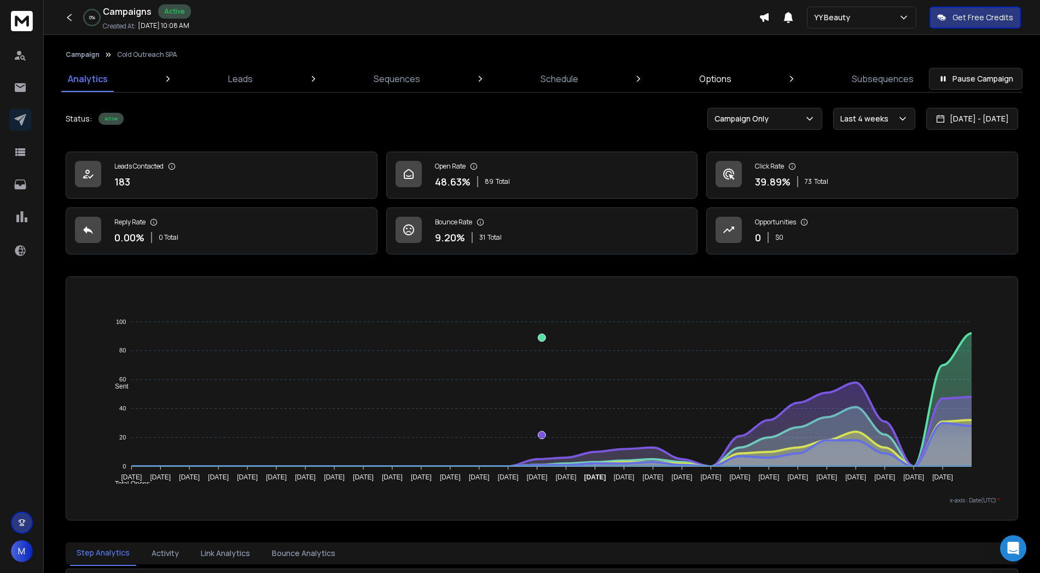
click at [712, 75] on p "Options" at bounding box center [715, 78] width 32 height 13
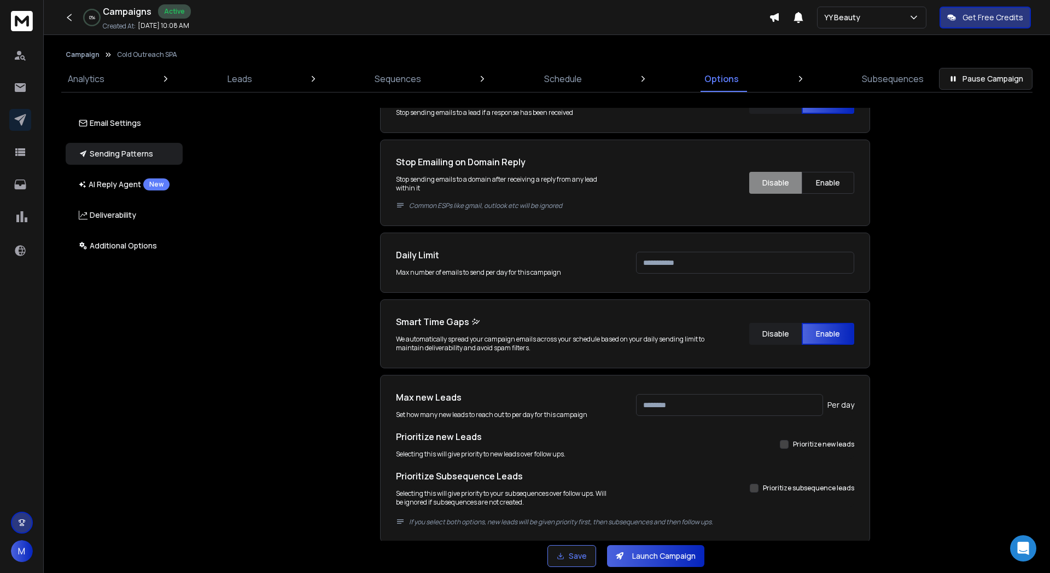
scroll to position [582, 0]
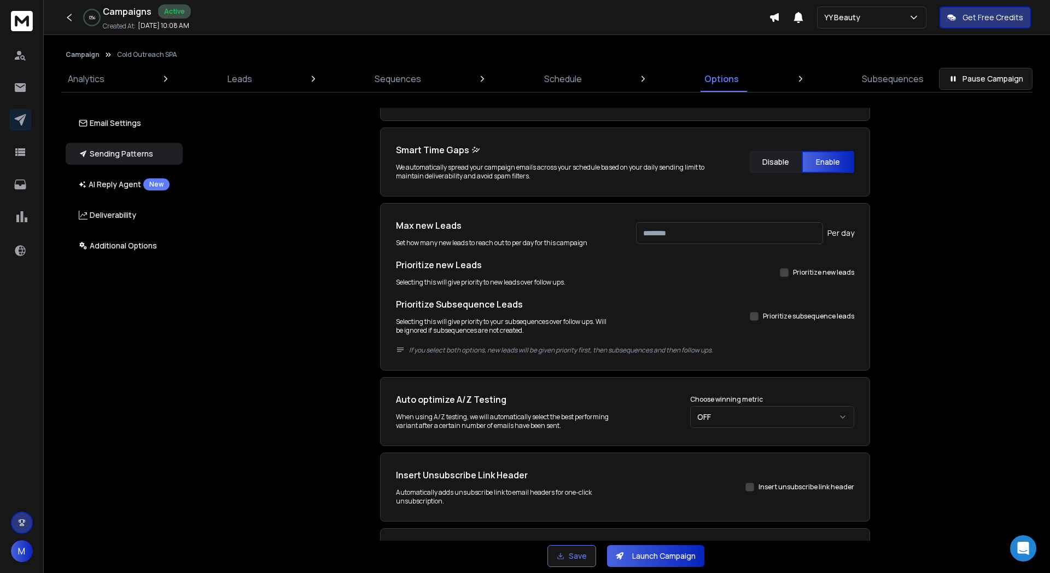
drag, startPoint x: 701, startPoint y: 232, endPoint x: 624, endPoint y: 231, distance: 77.1
click at [624, 231] on div "Max new Leads Set how many new leads to reach out to per day for this campaign …" at bounding box center [625, 233] width 458 height 28
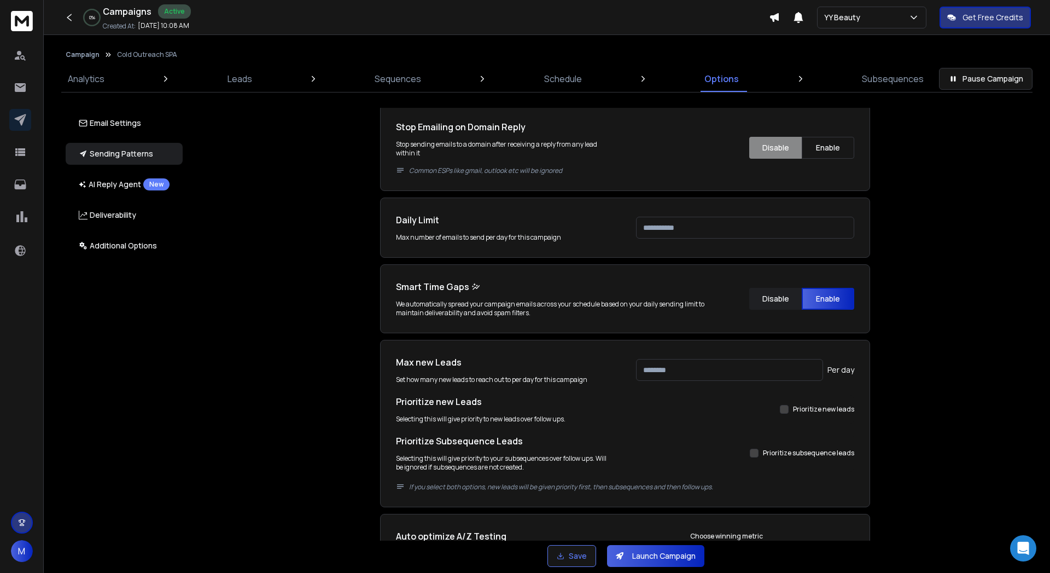
type input "*******"
click at [697, 230] on input "***" at bounding box center [745, 228] width 218 height 22
type input "*"
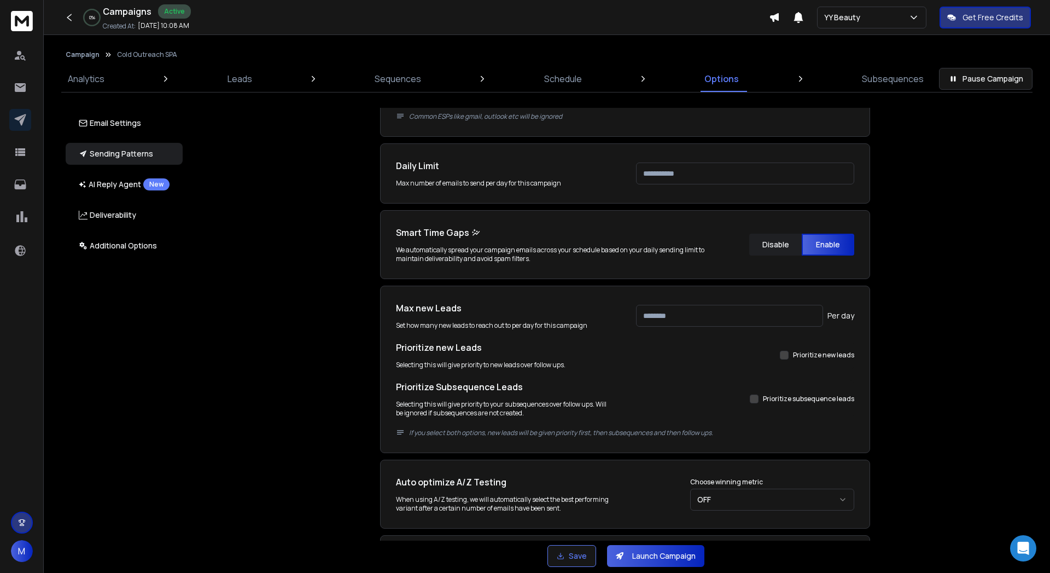
scroll to position [582, 0]
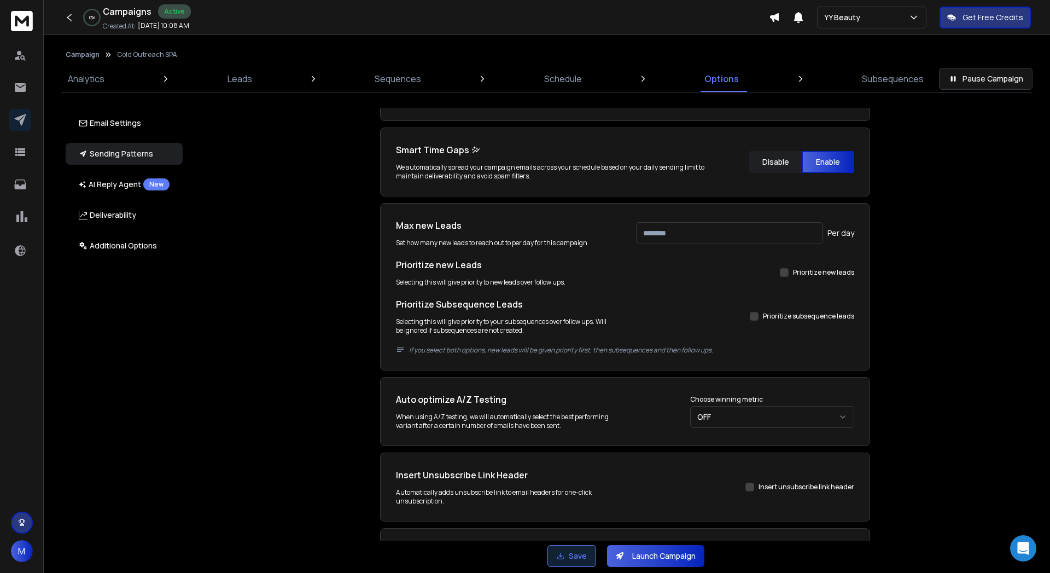
type input "*****"
click at [567, 553] on button "Save" at bounding box center [572, 556] width 49 height 22
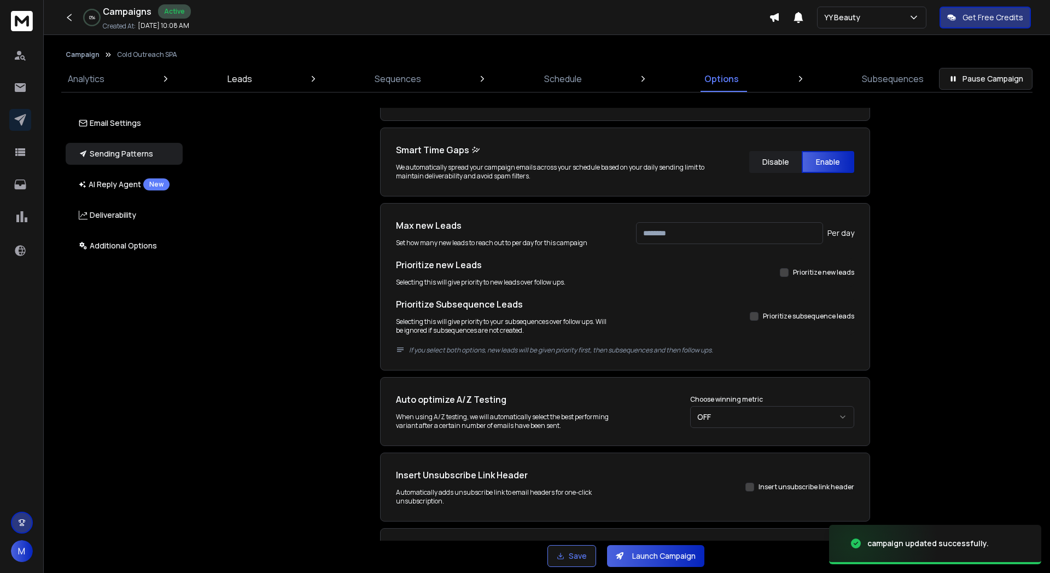
click at [240, 83] on p "Leads" at bounding box center [240, 78] width 25 height 13
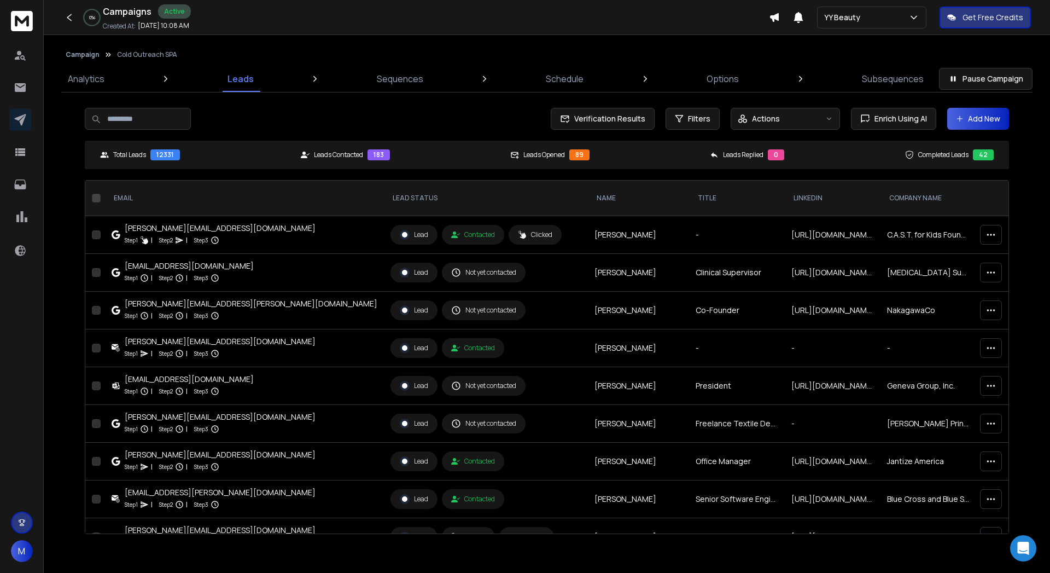
click at [986, 118] on button "Add New" at bounding box center [978, 119] width 62 height 22
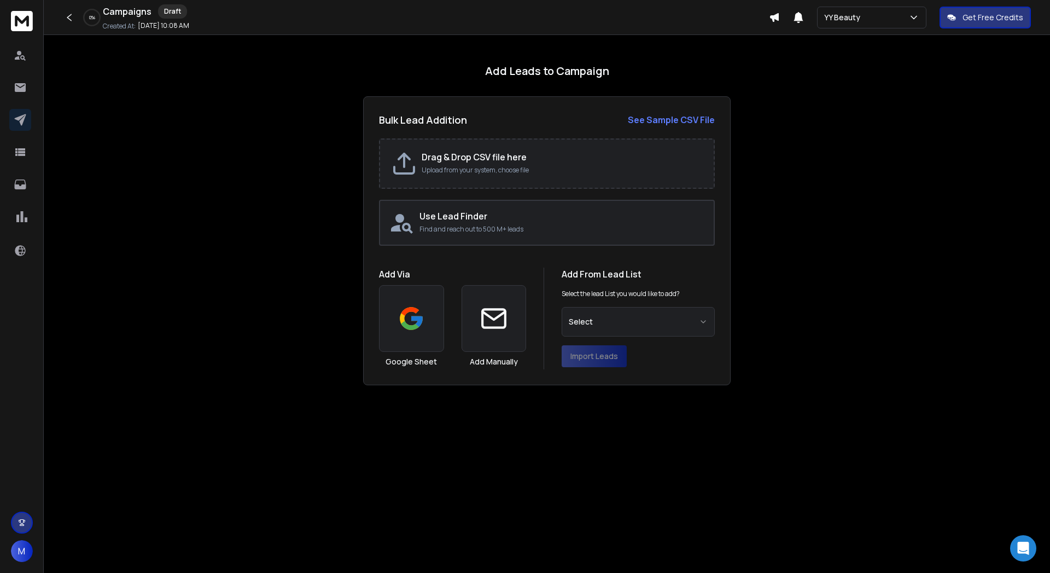
click at [699, 317] on icon "button" at bounding box center [703, 321] width 9 height 9
click at [629, 353] on div "YY-beauty" at bounding box center [636, 352] width 142 height 22
click at [794, 377] on div "Add Leads to Campaign Bulk Lead Addition See Sample CSV File Drag & Drop CSV fi…" at bounding box center [547, 224] width 560 height 322
click at [617, 354] on button "Import Leads" at bounding box center [594, 356] width 65 height 22
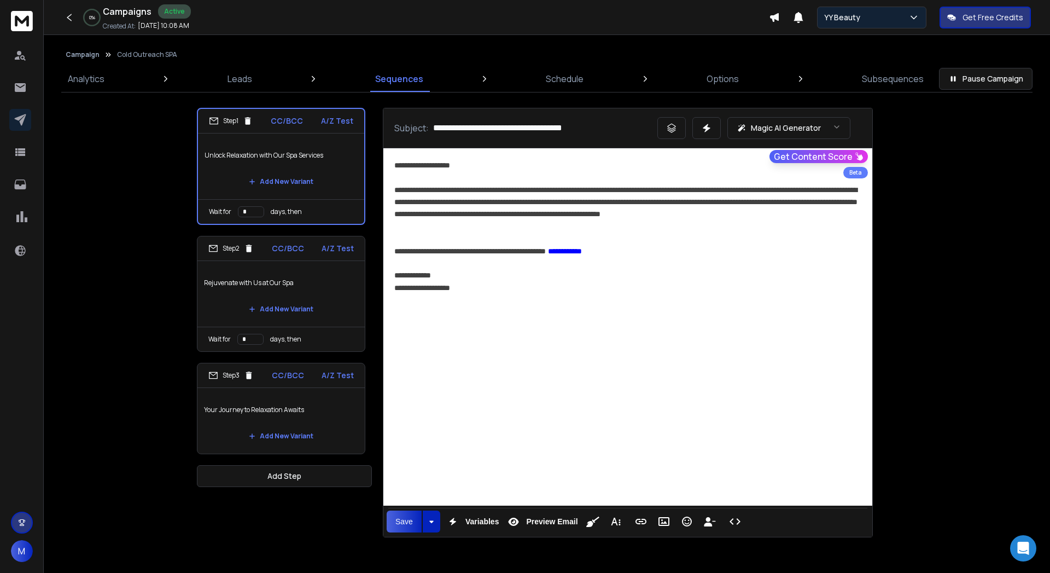
click at [920, 16] on icon "button" at bounding box center [914, 17] width 11 height 11
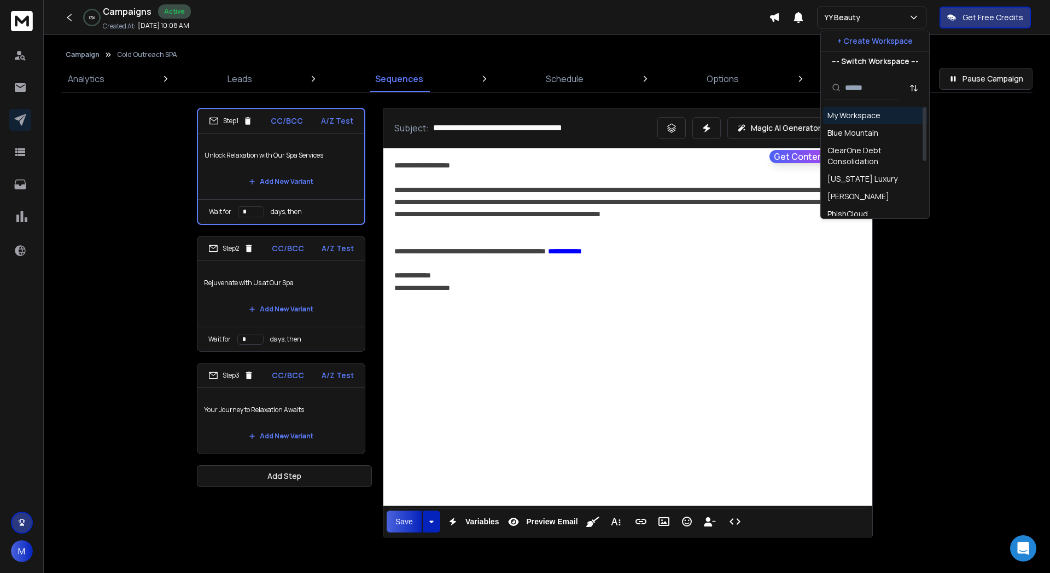
click at [852, 117] on div "My Workspace" at bounding box center [854, 115] width 53 height 11
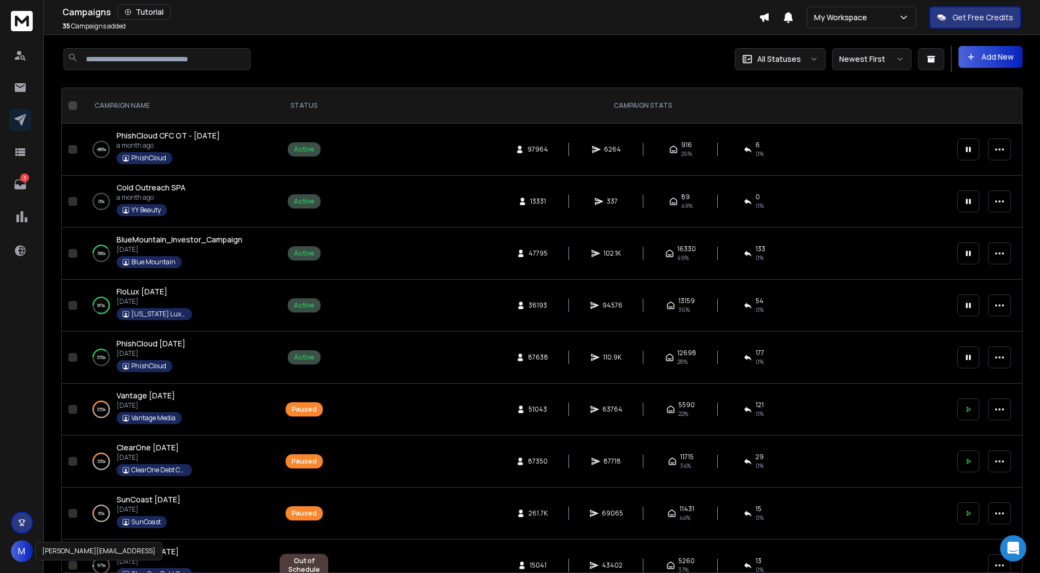
click at [25, 544] on span "M" at bounding box center [22, 551] width 22 height 22
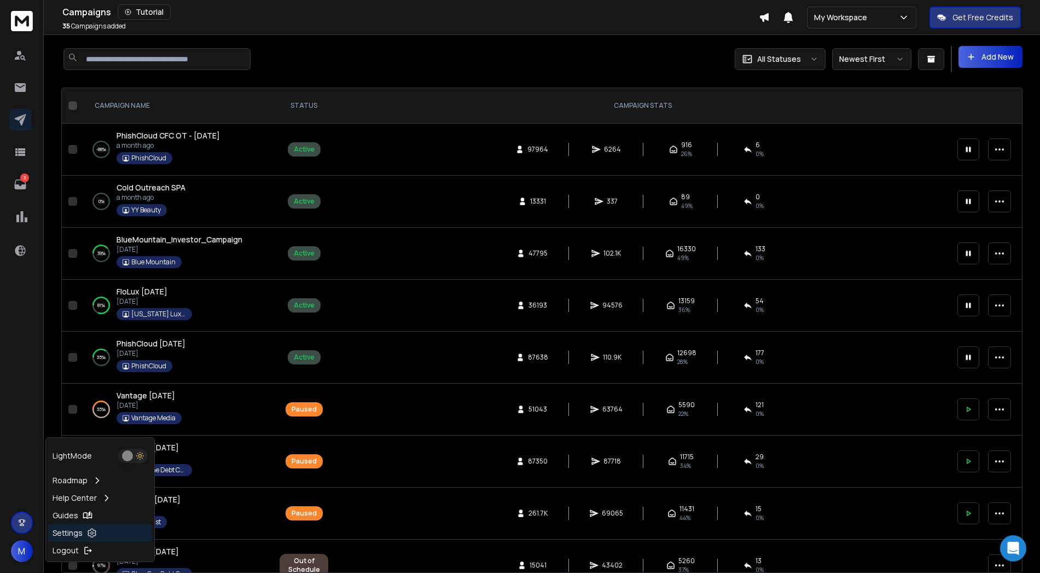
click at [78, 531] on p "Settings" at bounding box center [68, 532] width 30 height 11
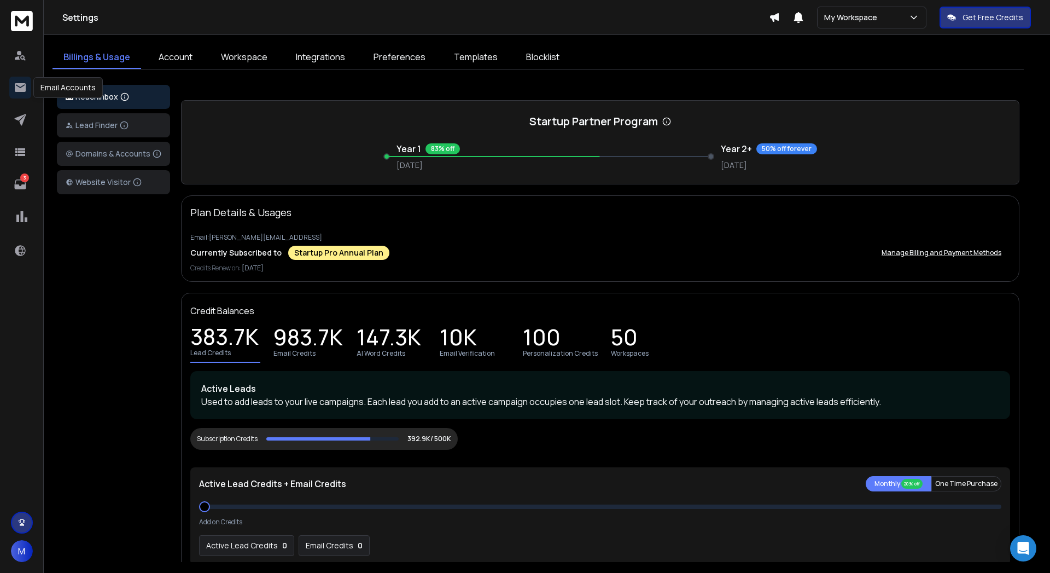
click at [22, 82] on icon at bounding box center [20, 87] width 13 height 13
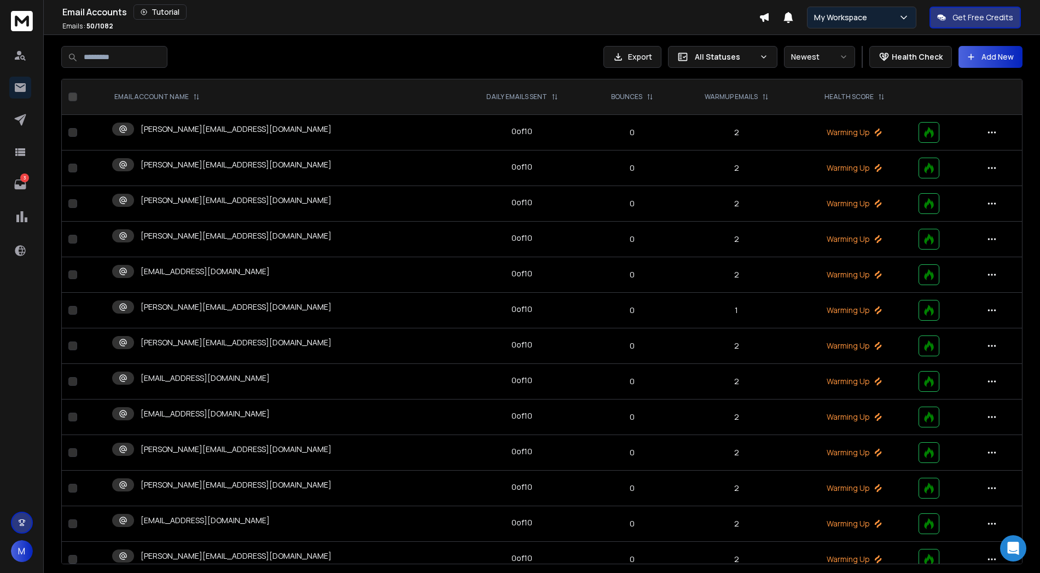
click at [908, 14] on icon "button" at bounding box center [903, 17] width 11 height 11
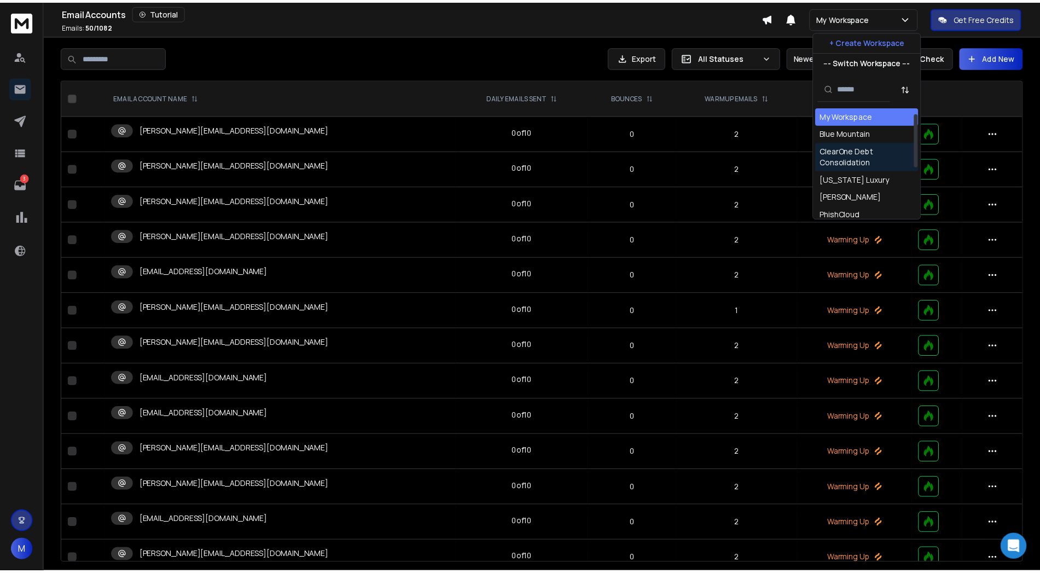
scroll to position [112, 0]
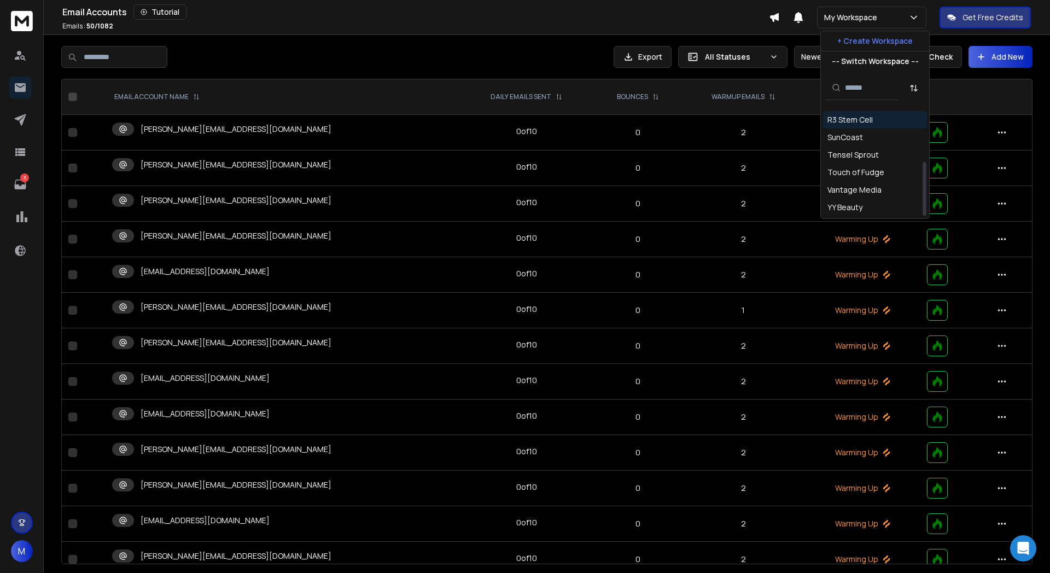
click at [848, 121] on div "R3 Stem Cell" at bounding box center [850, 119] width 45 height 11
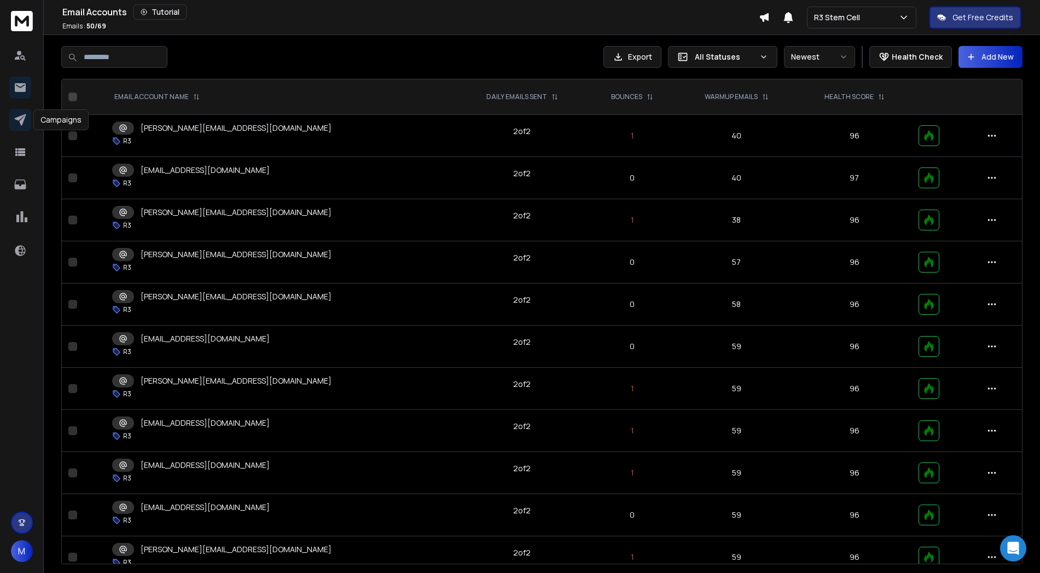
click at [19, 123] on icon at bounding box center [20, 119] width 13 height 13
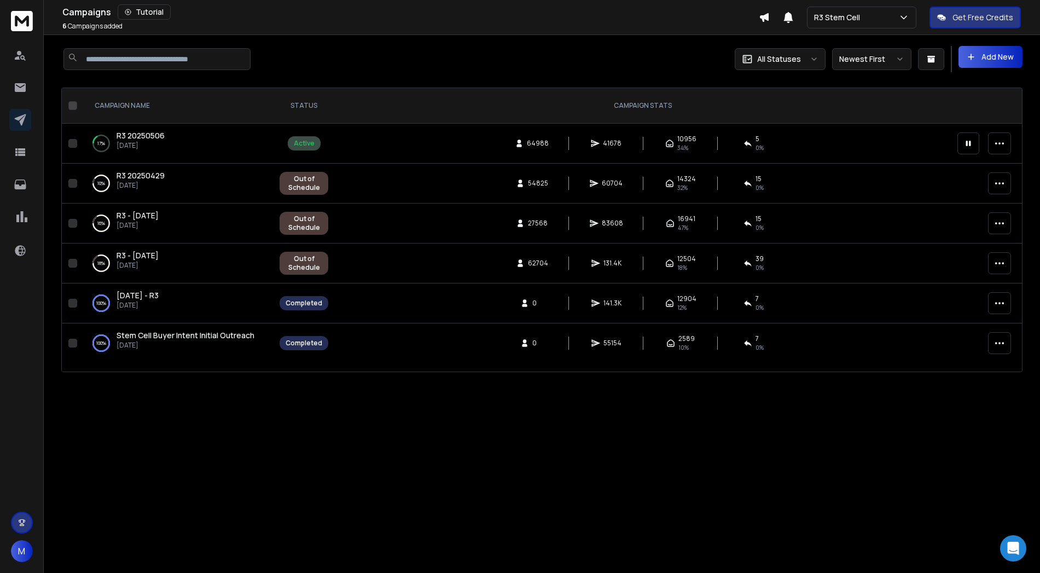
click at [144, 135] on span "R3 20250506" at bounding box center [141, 135] width 48 height 10
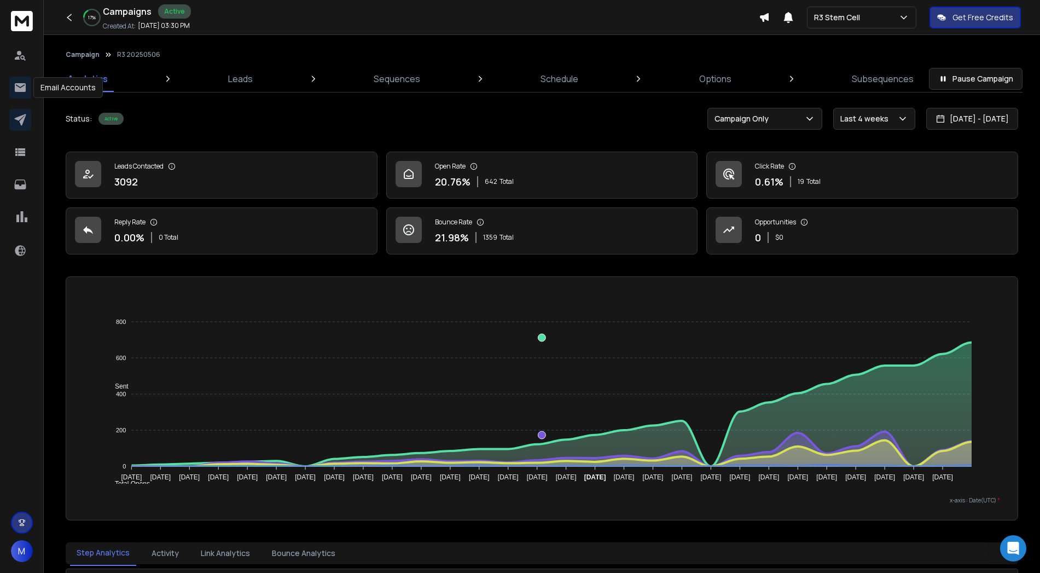
click at [15, 93] on icon at bounding box center [20, 87] width 13 height 13
